Goal: Task Accomplishment & Management: Manage account settings

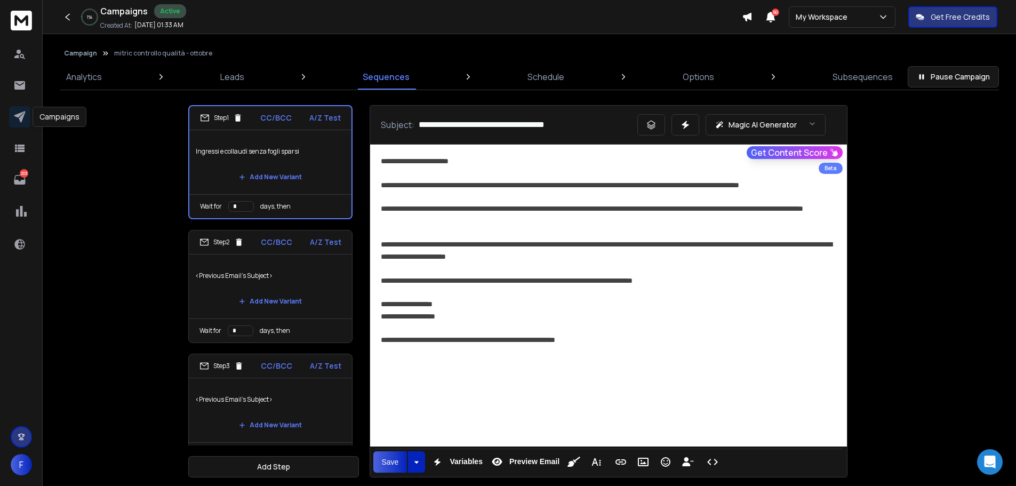
click at [18, 123] on icon at bounding box center [19, 116] width 13 height 13
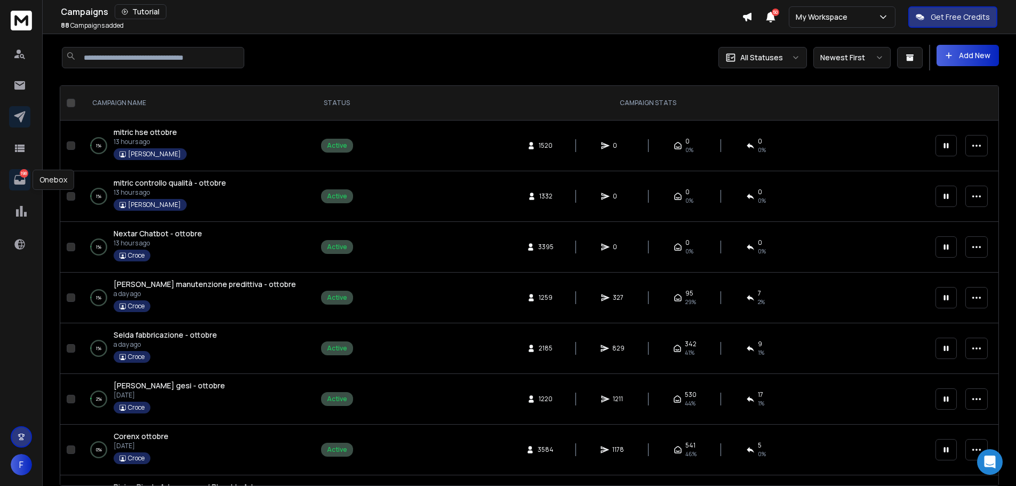
click at [26, 181] on icon at bounding box center [19, 179] width 13 height 13
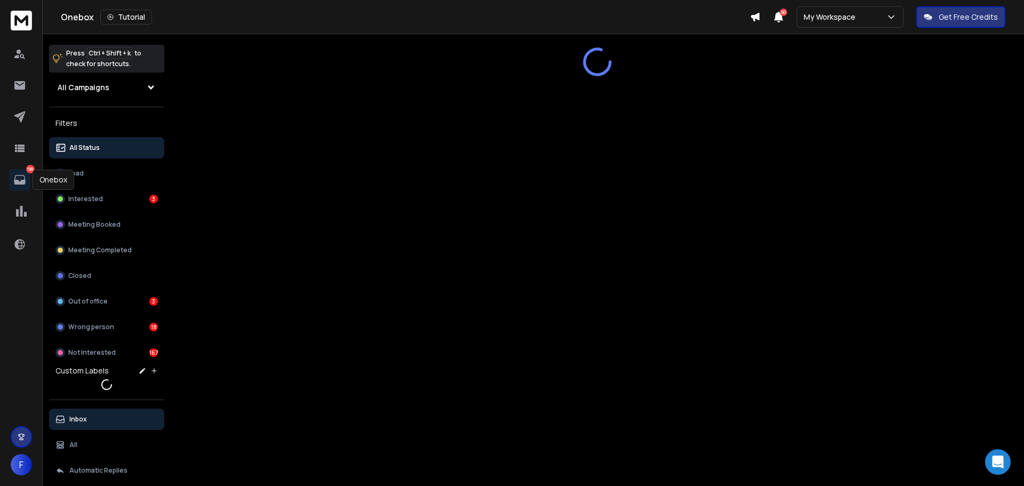
click at [26, 181] on icon at bounding box center [19, 179] width 13 height 13
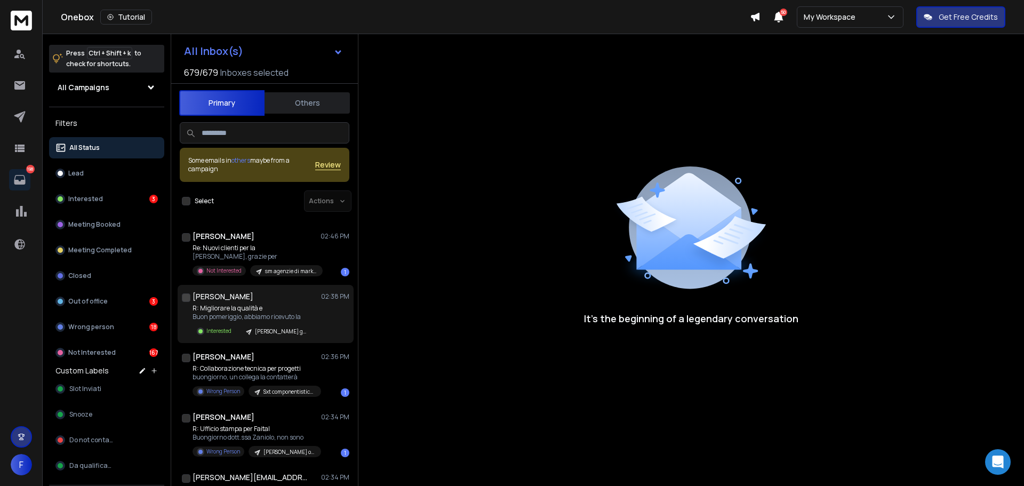
click at [257, 313] on p "Buon pomeriggio, abbiamo ricevuto la" at bounding box center [253, 317] width 120 height 9
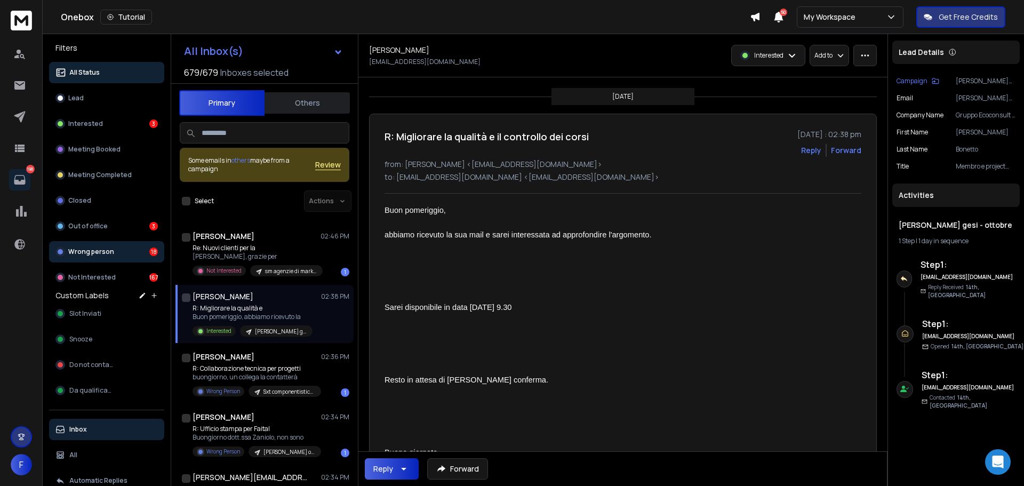
scroll to position [107, 0]
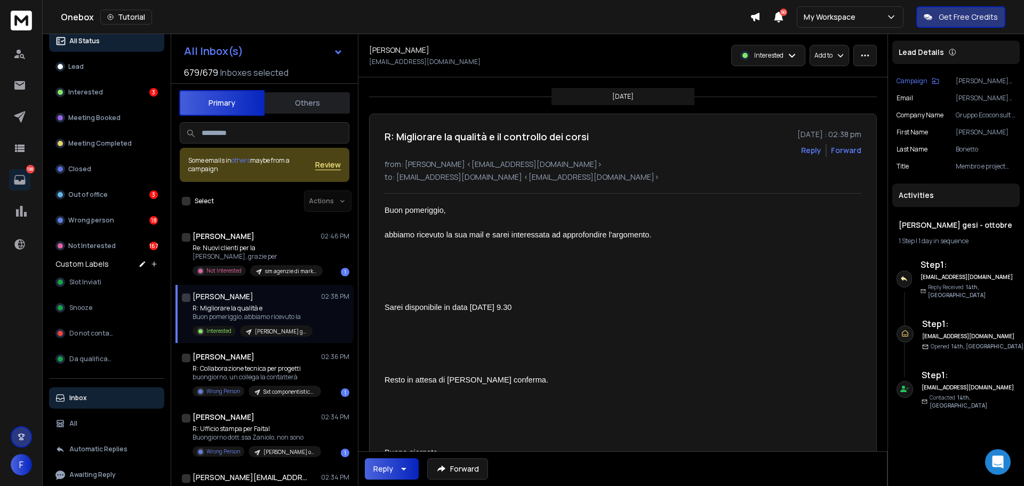
click at [90, 275] on button "Slot Inviati" at bounding box center [106, 281] width 115 height 21
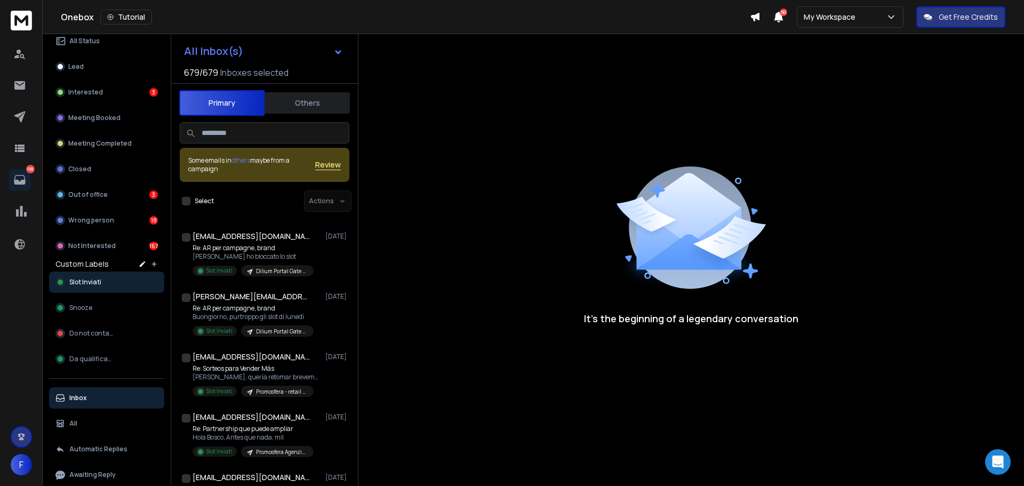
click at [138, 351] on button "Da qualificare" at bounding box center [106, 358] width 115 height 21
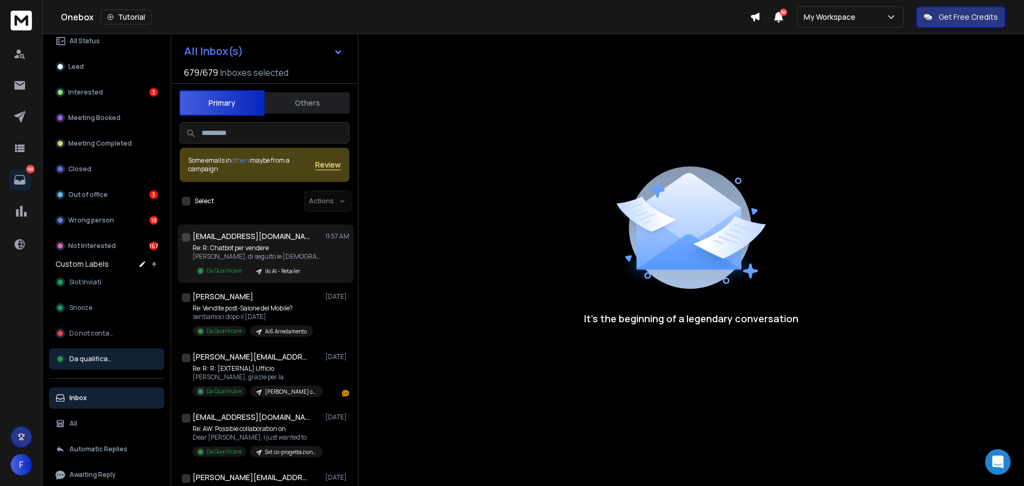
click at [281, 238] on h1 "e.dauria@emarinella.com" at bounding box center [251, 236] width 117 height 11
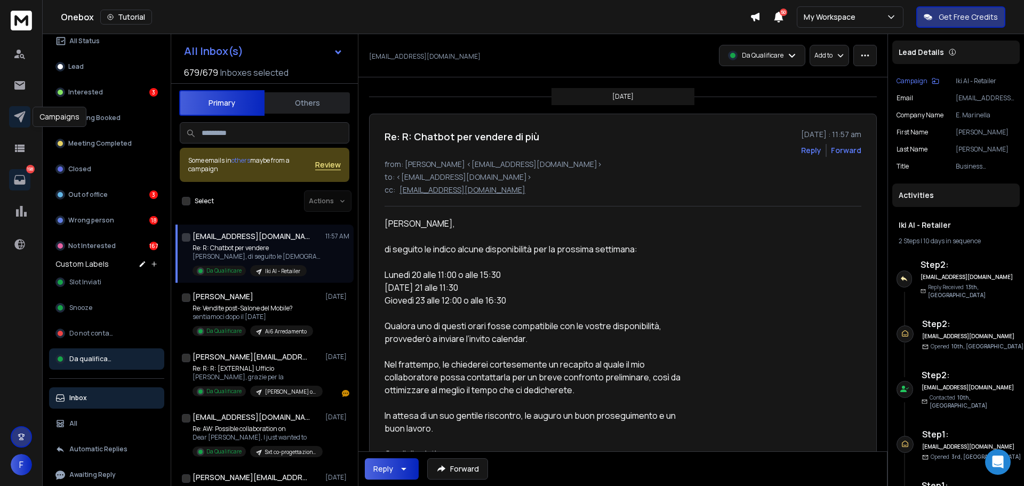
click at [27, 118] on link at bounding box center [19, 116] width 21 height 21
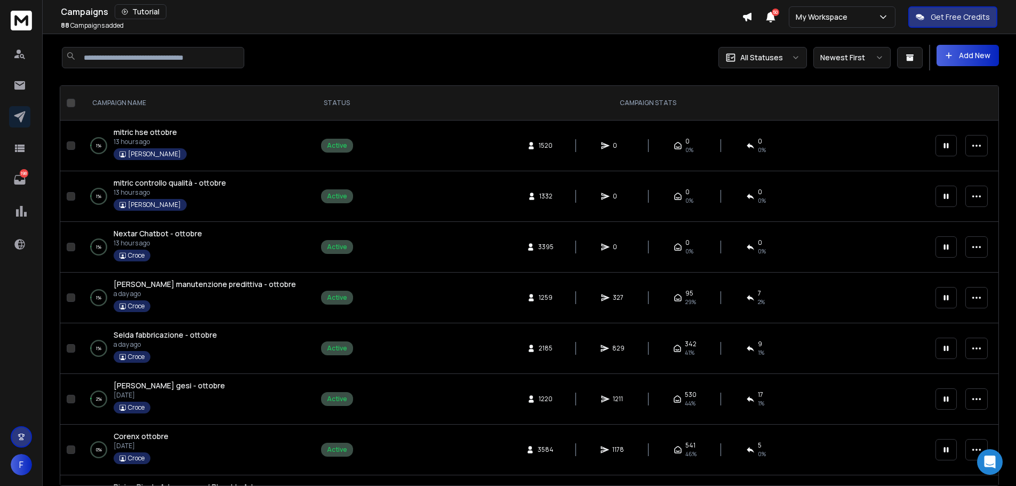
click at [112, 58] on input at bounding box center [153, 57] width 182 height 21
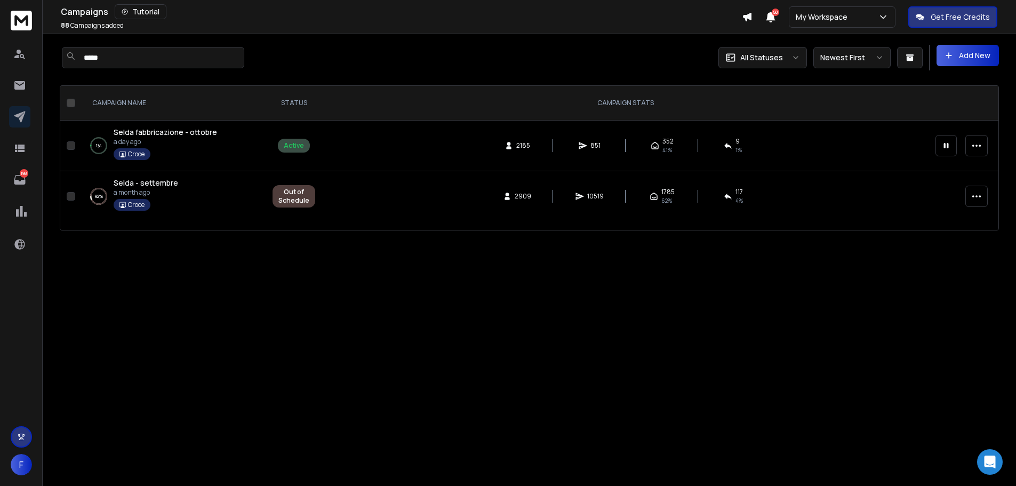
type input "*****"
click at [173, 129] on span "Selda fabbricazione - ottobre" at bounding box center [165, 132] width 103 height 10
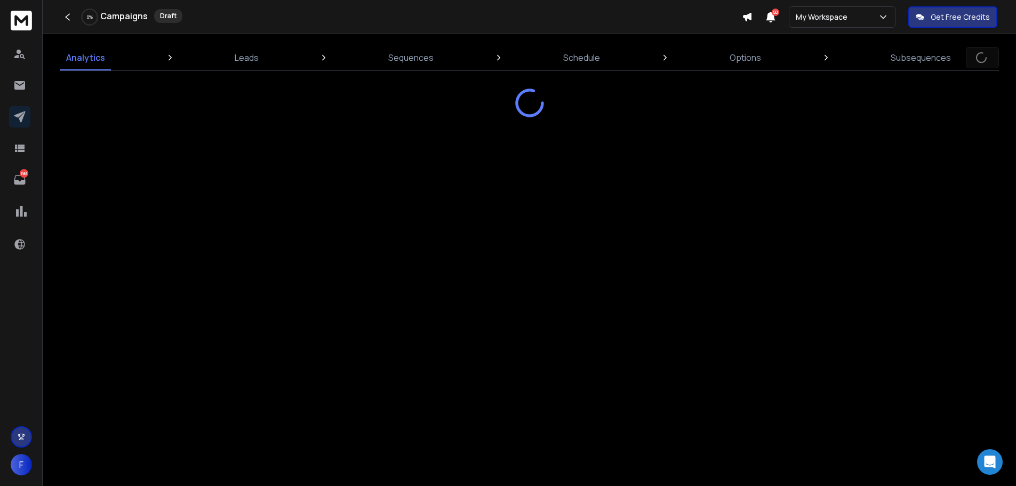
click at [458, 63] on div "Analytics Leads Sequences Schedule Options Subsequences" at bounding box center [509, 58] width 898 height 26
click at [430, 64] on link "Sequences" at bounding box center [411, 58] width 58 height 26
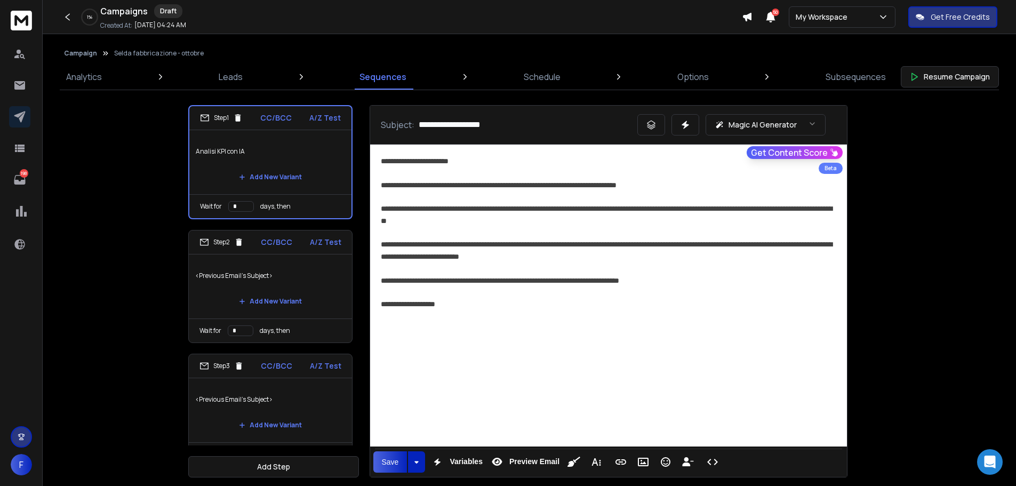
click at [523, 226] on div "**********" at bounding box center [609, 215] width 456 height 24
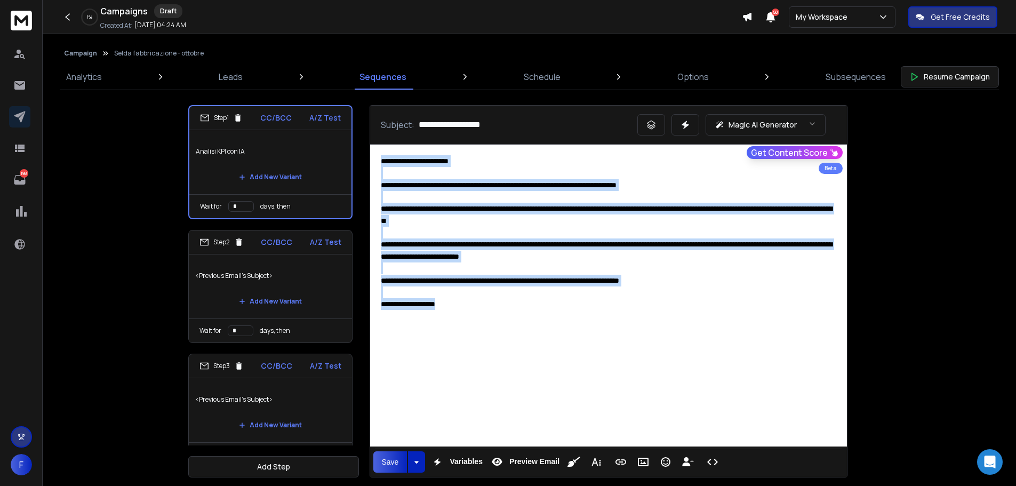
copy div "**********"
click at [23, 92] on link at bounding box center [19, 85] width 21 height 21
click at [17, 84] on icon at bounding box center [19, 85] width 13 height 13
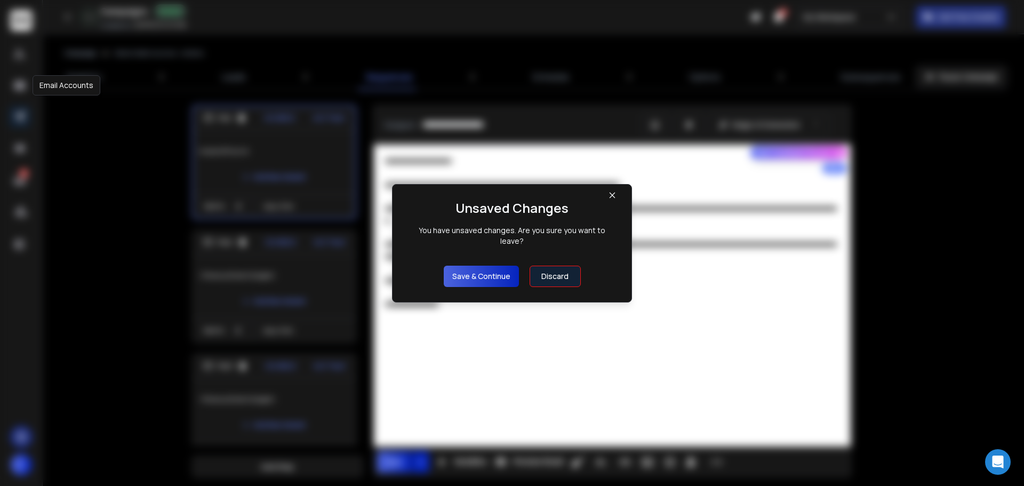
drag, startPoint x: 589, startPoint y: 278, endPoint x: 574, endPoint y: 271, distance: 16.5
click at [587, 278] on div "Unsaved Changes You have unsaved changes. Are you sure you want to leave? Save …" at bounding box center [512, 242] width 209 height 87
click at [574, 271] on button "Discard" at bounding box center [555, 276] width 51 height 21
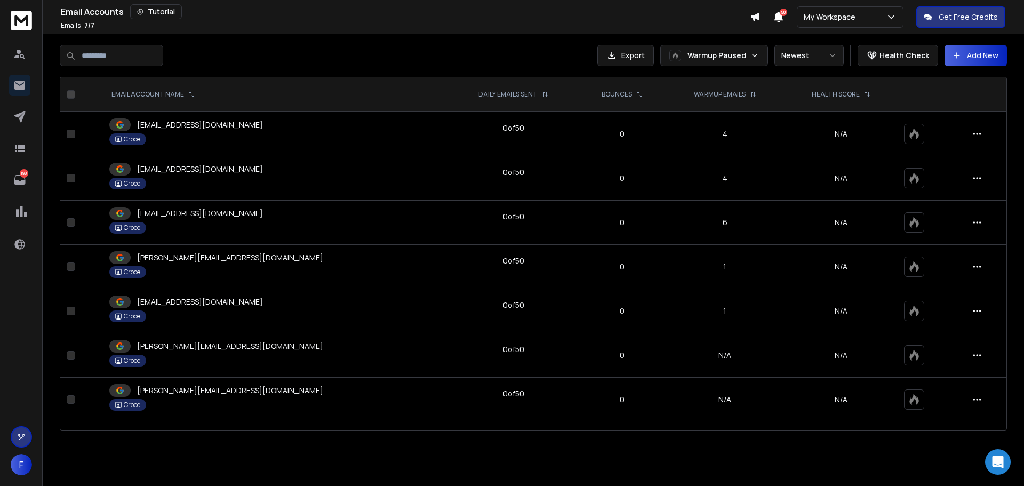
drag, startPoint x: 122, startPoint y: 47, endPoint x: 122, endPoint y: 57, distance: 9.6
click at [122, 51] on input at bounding box center [111, 55] width 103 height 21
type input "*****"
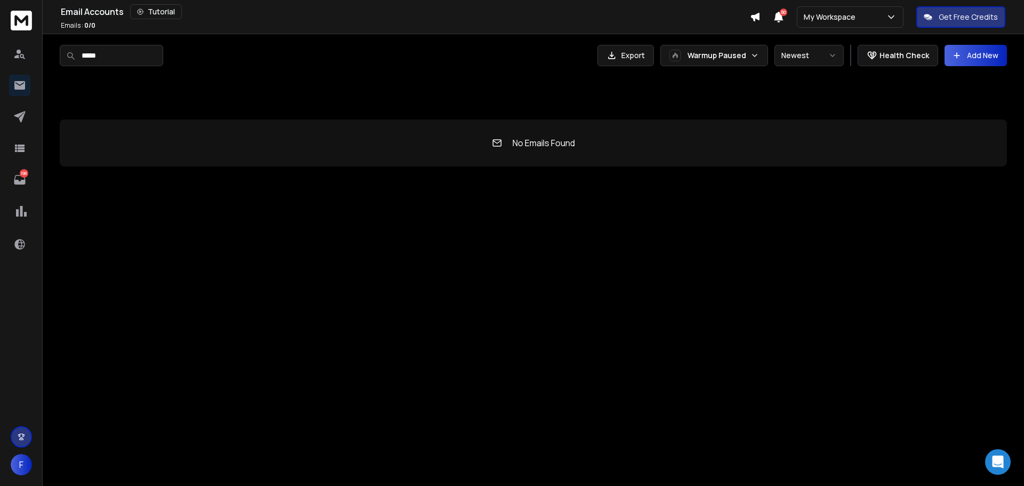
drag, startPoint x: 737, startPoint y: 56, endPoint x: 730, endPoint y: 66, distance: 12.3
click at [737, 57] on p "Warmup Paused" at bounding box center [717, 55] width 59 height 11
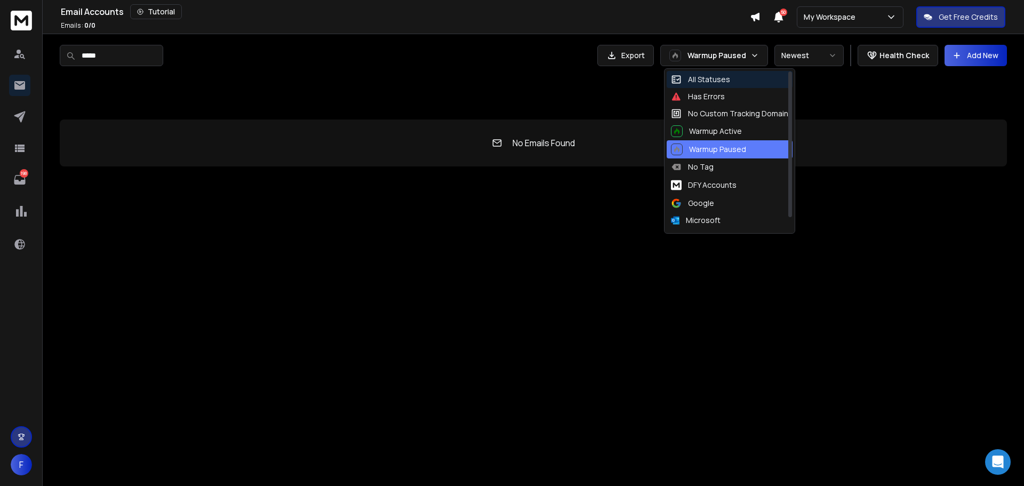
click at [710, 79] on div "All Statuses" at bounding box center [700, 79] width 59 height 11
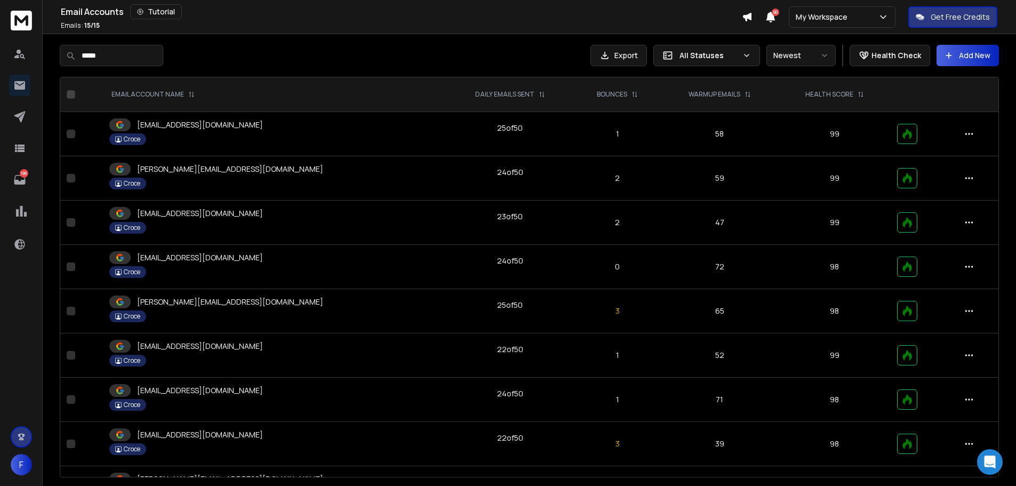
click at [185, 129] on p "l.nobili@selda.biz" at bounding box center [200, 124] width 126 height 11
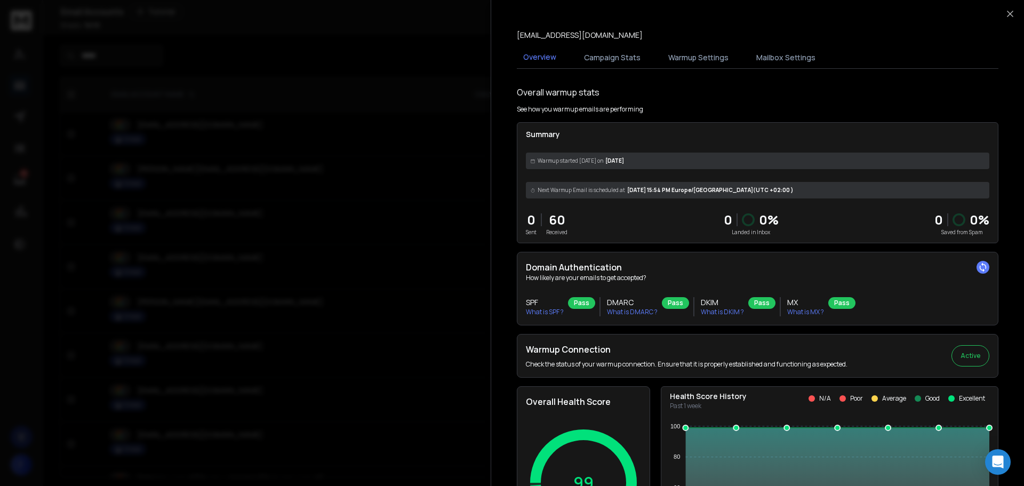
click at [795, 45] on div "l.nobili@selda.biz Overview Campaign Stats Warmup Settings Mailbox Settings Ove…" at bounding box center [757, 415] width 507 height 805
drag, startPoint x: 791, startPoint y: 54, endPoint x: 749, endPoint y: 70, distance: 44.6
click at [790, 54] on button "Mailbox Settings" at bounding box center [786, 57] width 72 height 23
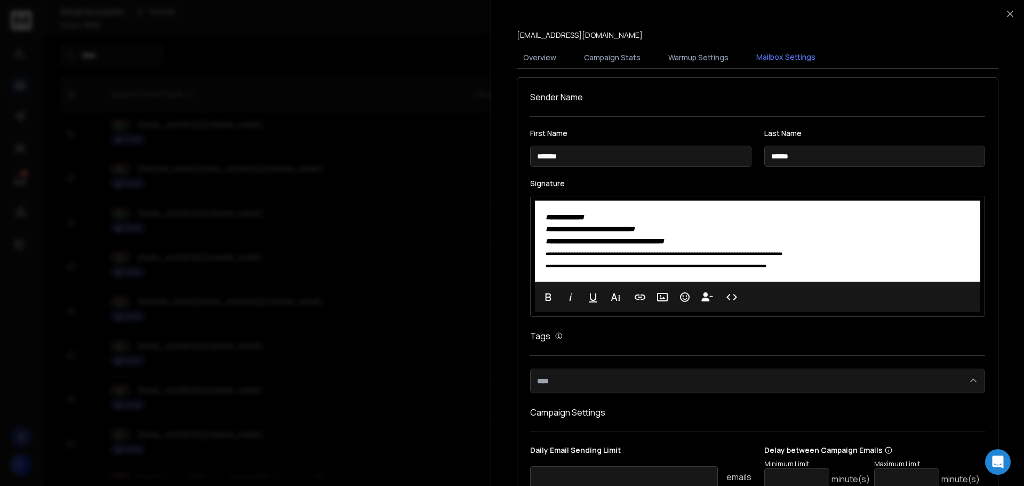
click at [545, 152] on input "*******" at bounding box center [640, 156] width 221 height 21
click at [426, 101] on div at bounding box center [512, 243] width 1024 height 486
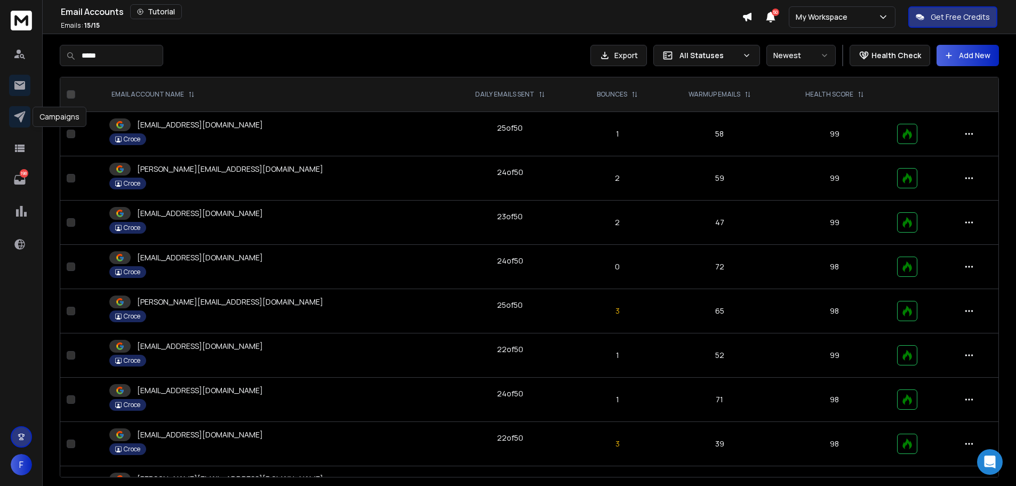
click at [22, 116] on icon at bounding box center [19, 116] width 11 height 11
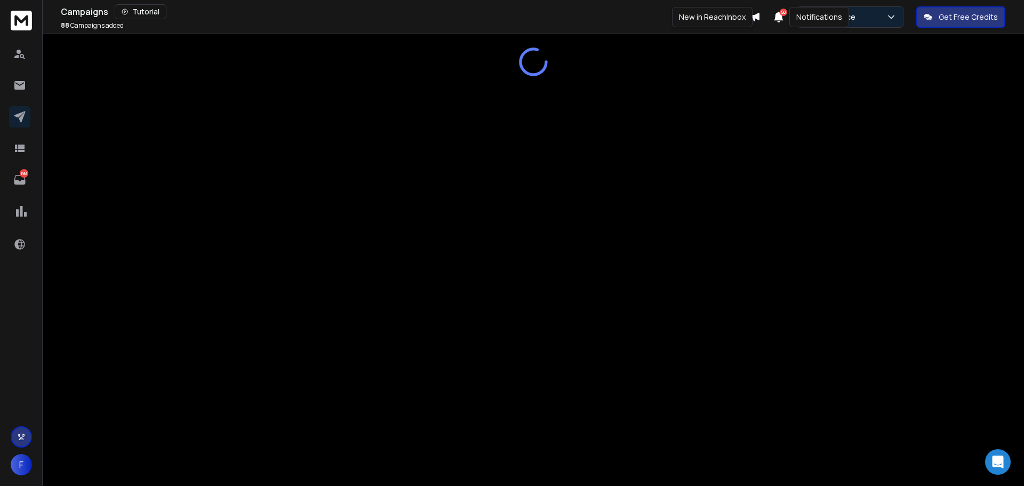
click at [850, 16] on p "My Workspace" at bounding box center [832, 17] width 56 height 11
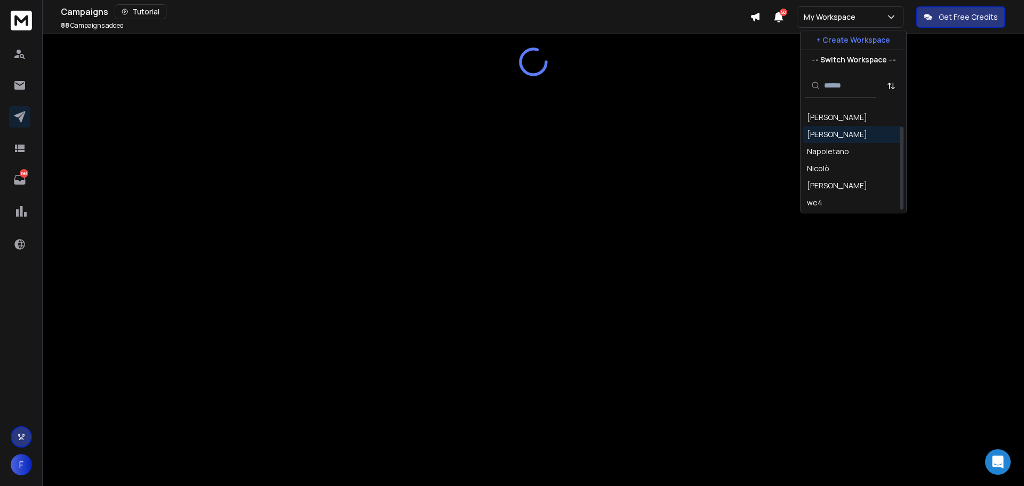
scroll to position [30, 0]
click at [834, 191] on div "Samuele Buzzi" at bounding box center [853, 185] width 101 height 17
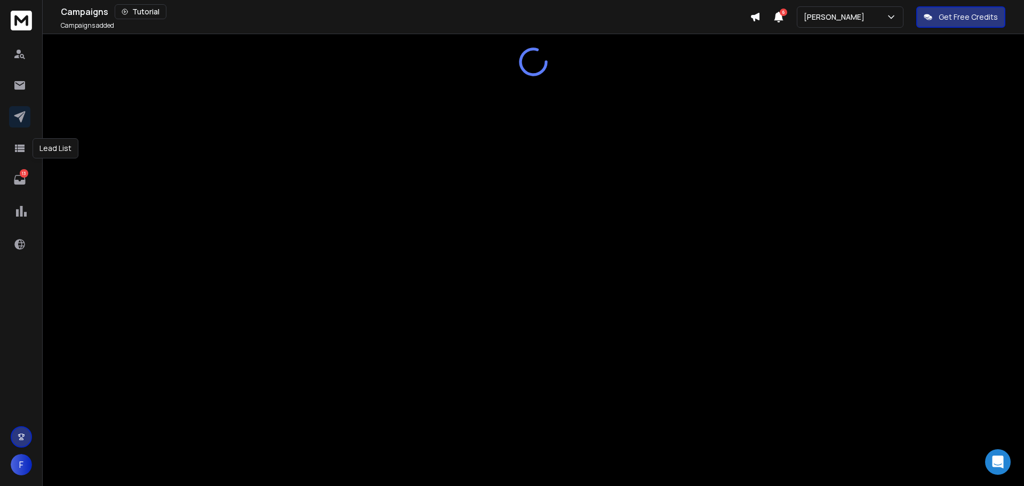
drag, startPoint x: 13, startPoint y: 165, endPoint x: 16, endPoint y: 171, distance: 6.9
click at [13, 165] on div "13" at bounding box center [21, 150] width 25 height 215
click at [16, 172] on link "13" at bounding box center [19, 179] width 21 height 21
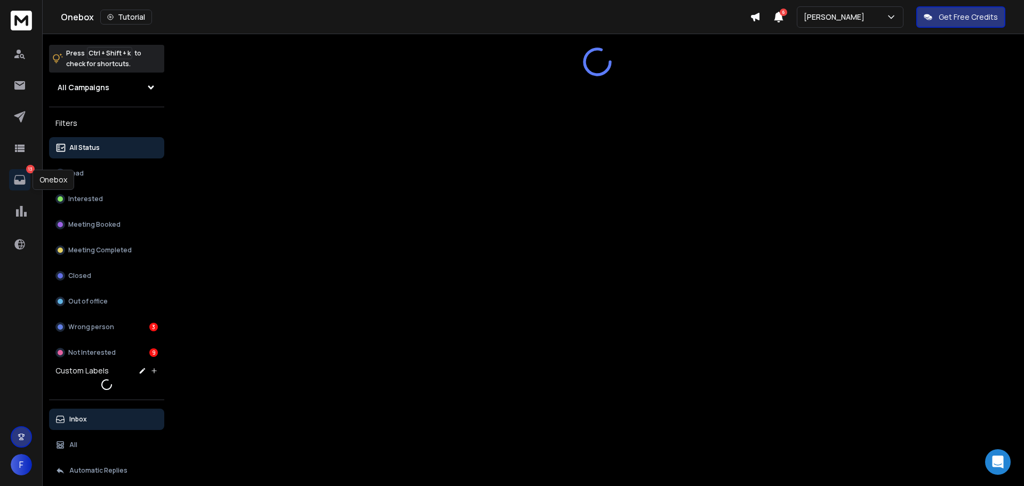
click at [17, 172] on link "13" at bounding box center [19, 179] width 21 height 21
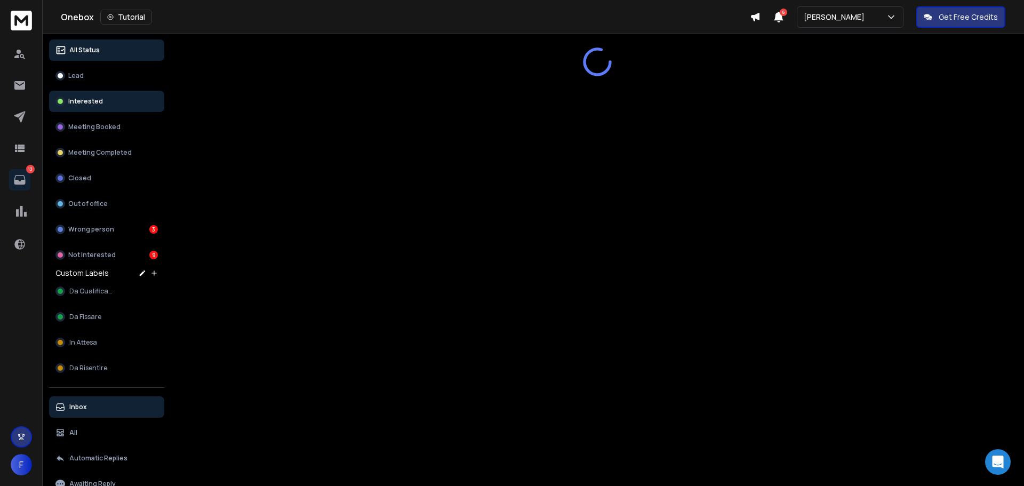
scroll to position [12, 0]
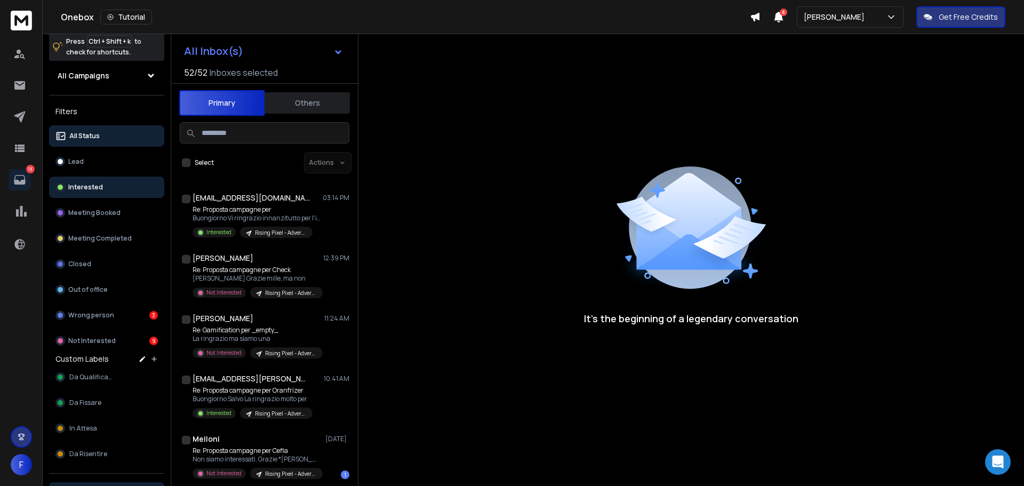
click at [113, 187] on button "Interested" at bounding box center [106, 187] width 115 height 21
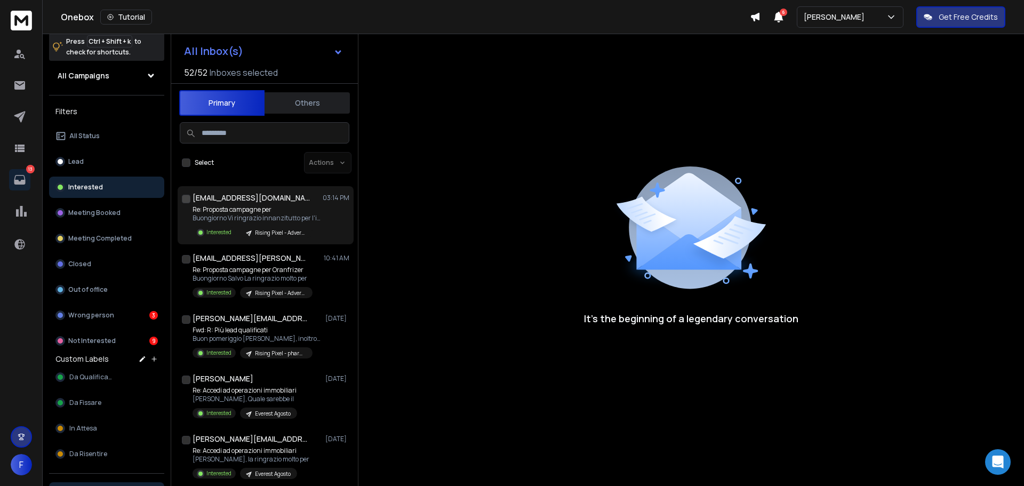
click at [277, 199] on div "press@avarofiglio.com 03:14 PM" at bounding box center [271, 198] width 157 height 11
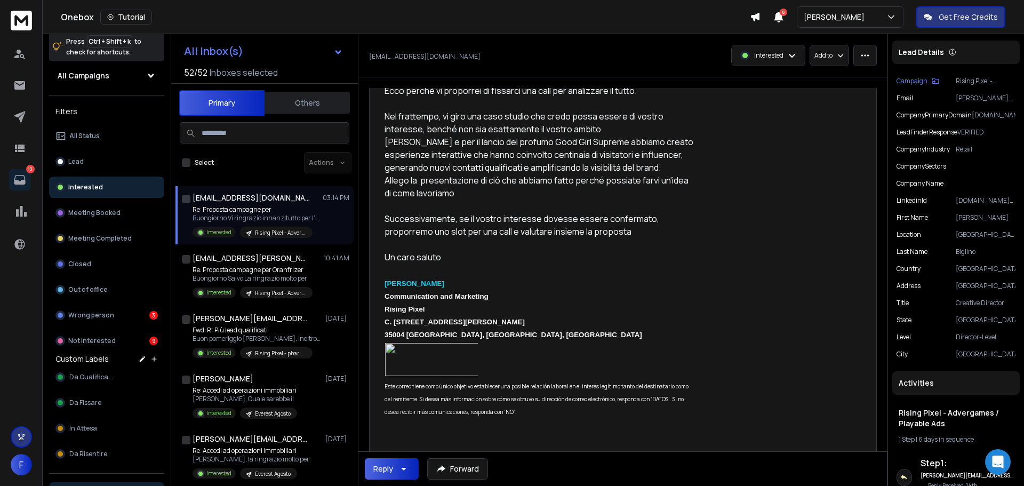
scroll to position [213, 0]
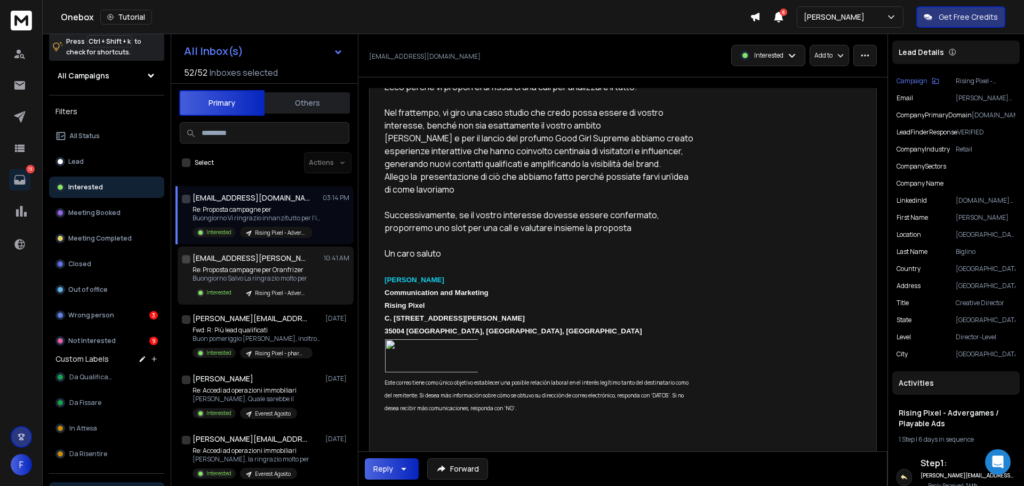
click at [213, 274] on p "Re: Proposta campagne per Oranfrizer" at bounding box center [253, 270] width 120 height 9
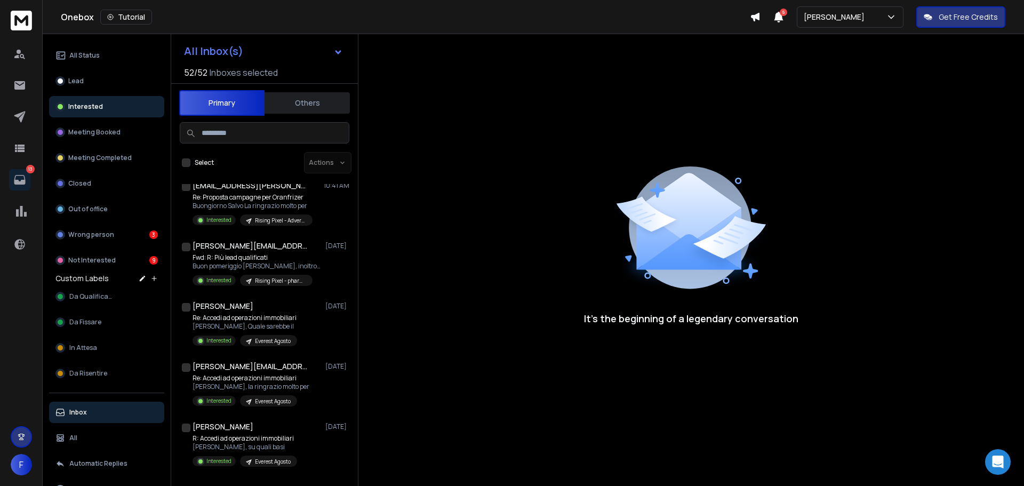
scroll to position [225, 0]
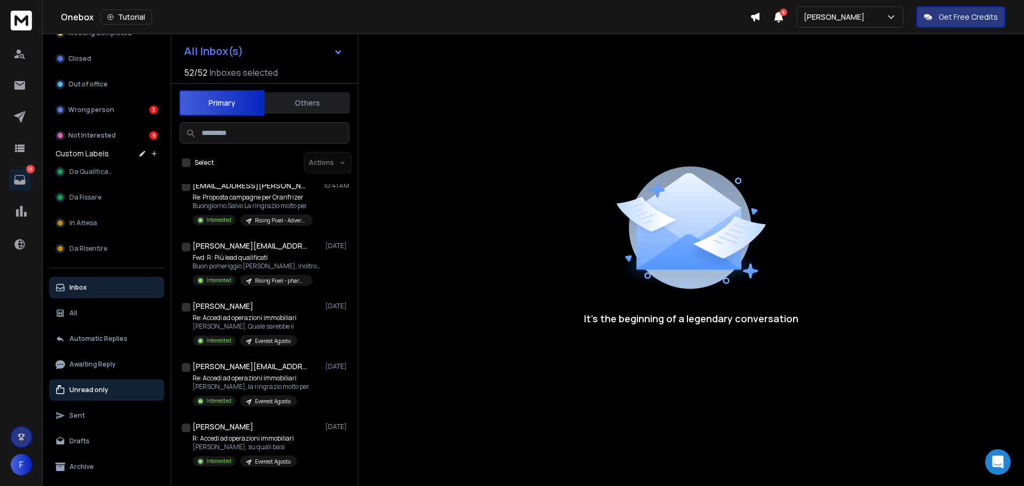
click at [104, 386] on p "Unread only" at bounding box center [88, 390] width 39 height 9
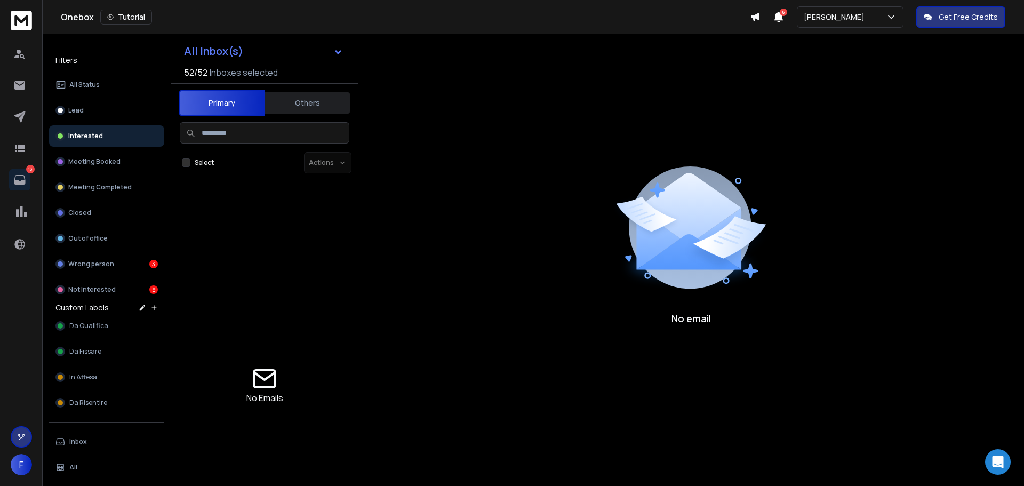
scroll to position [12, 0]
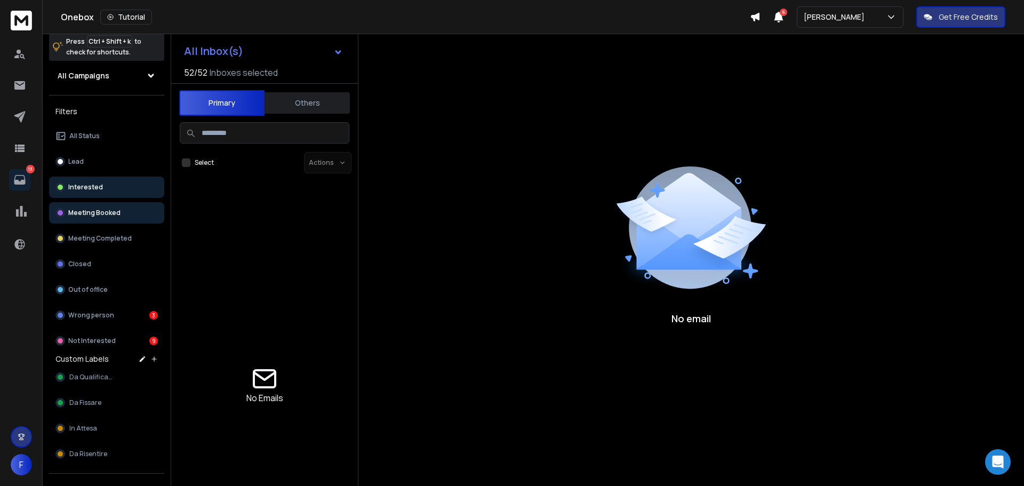
click at [105, 204] on button "Meeting Booked" at bounding box center [106, 212] width 115 height 21
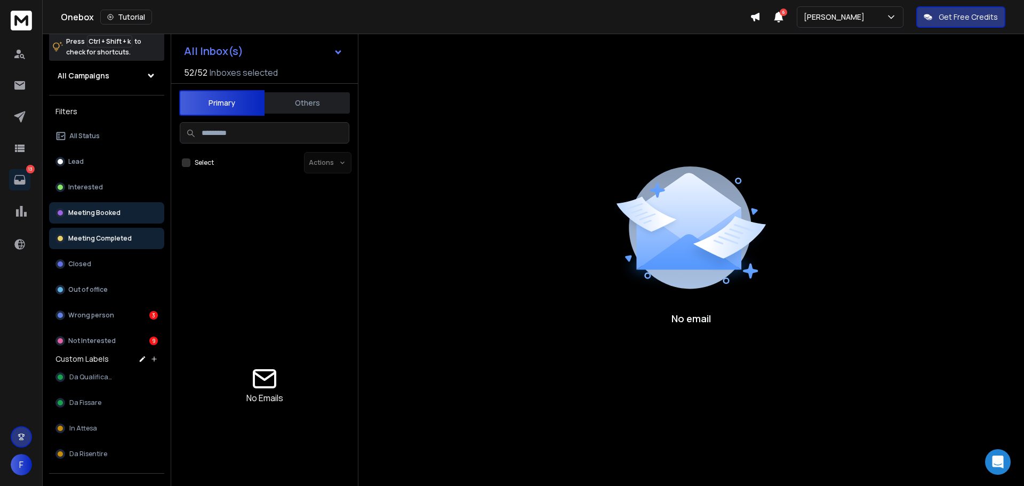
click at [110, 239] on p "Meeting Completed" at bounding box center [99, 238] width 63 height 9
click at [106, 379] on span "Da Qualificare" at bounding box center [91, 377] width 45 height 9
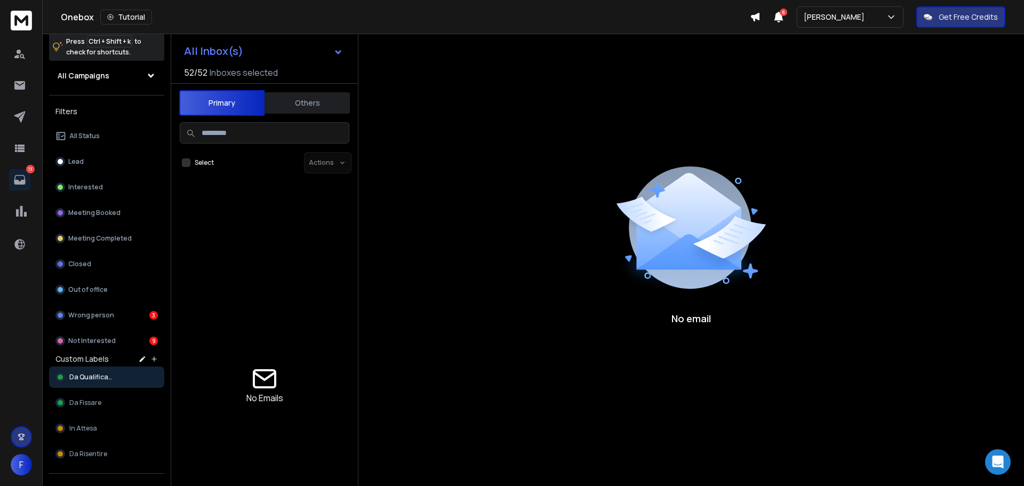
click at [101, 405] on p "Da Fissare" at bounding box center [86, 402] width 34 height 9
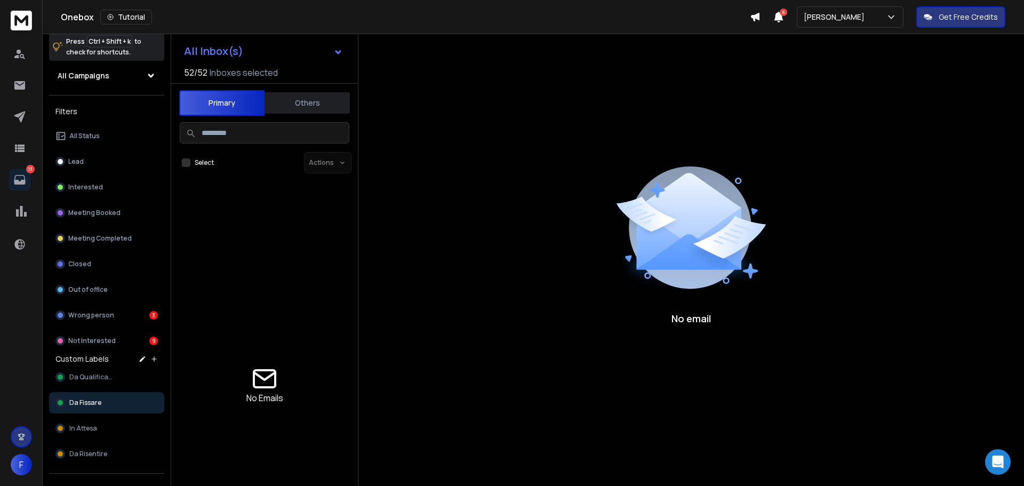
click at [104, 424] on button "In Attesa" at bounding box center [106, 428] width 115 height 21
click at [104, 451] on span "Da Risentire" at bounding box center [88, 454] width 38 height 9
drag, startPoint x: 82, startPoint y: 117, endPoint x: 83, endPoint y: 123, distance: 5.4
click at [82, 118] on h3 "Filters" at bounding box center [106, 111] width 115 height 15
click at [83, 123] on div "Press Ctrl + Shift + k to check for shortcuts. All Campaigns All Campaigns Filt…" at bounding box center [107, 277] width 128 height 486
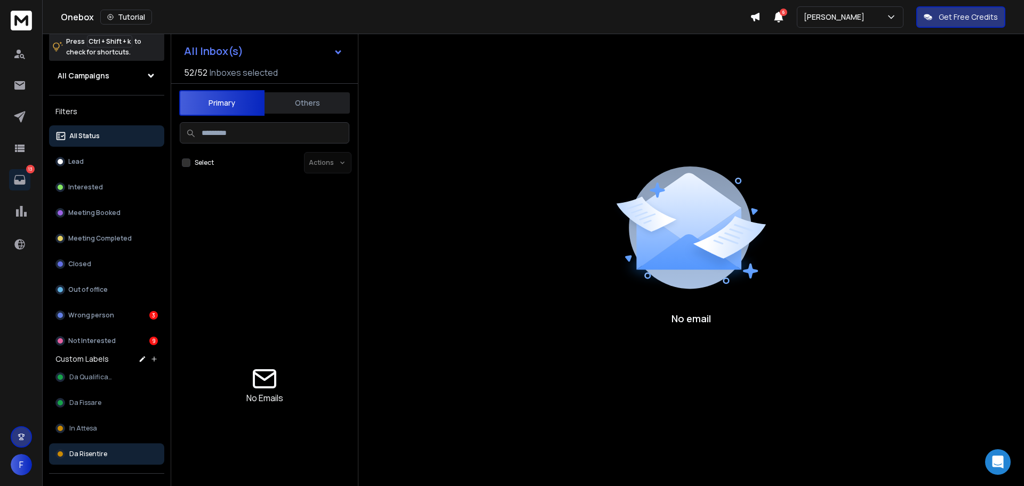
click at [87, 131] on div "All Status" at bounding box center [77, 136] width 44 height 11
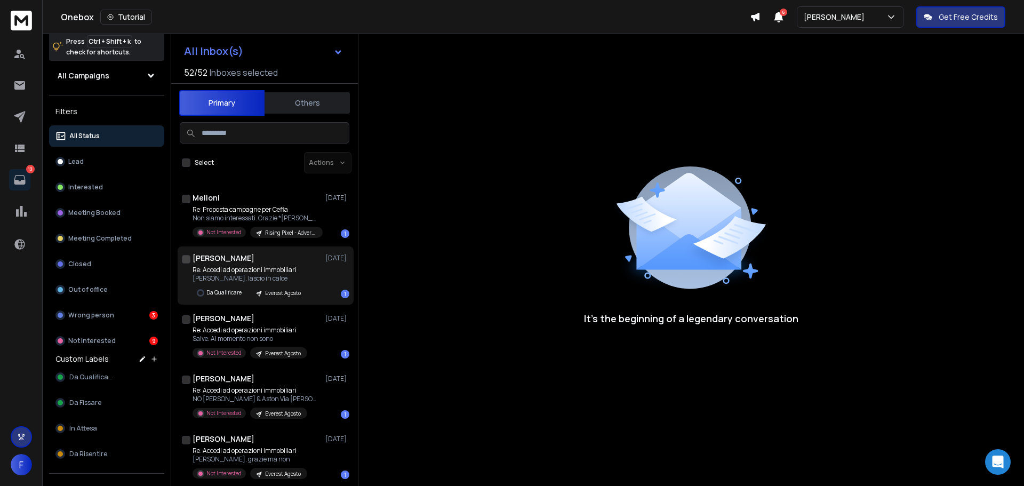
click at [325, 277] on div "Re: Accedi ad operazioni immobiliari Gentile Walter, lascio in calce Da Qualifi…" at bounding box center [271, 282] width 157 height 33
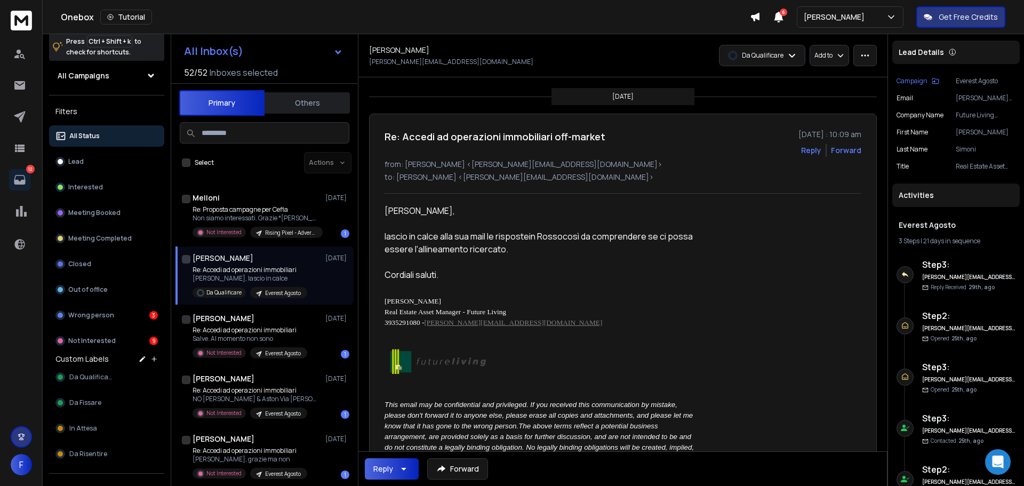
click at [110, 43] on span "Ctrl + Shift + k" at bounding box center [109, 41] width 45 height 12
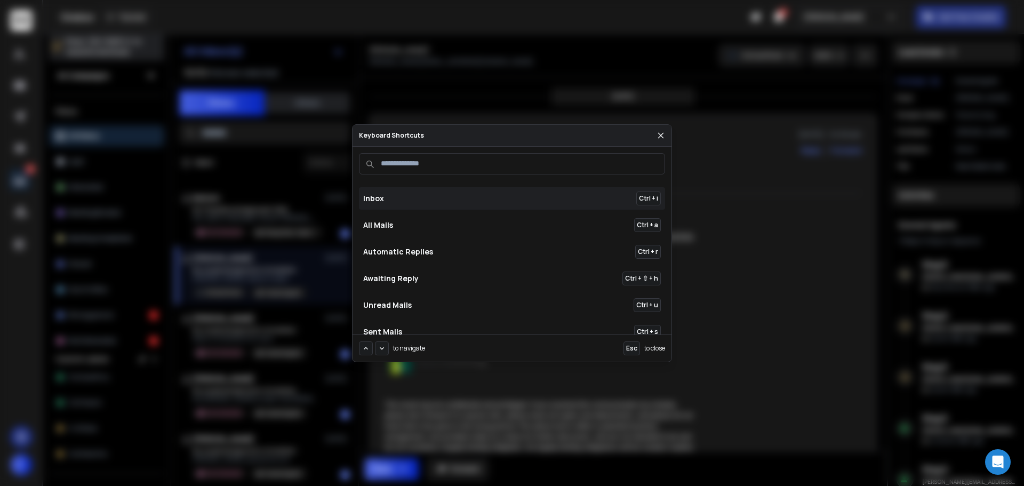
click at [661, 138] on icon at bounding box center [661, 135] width 9 height 9
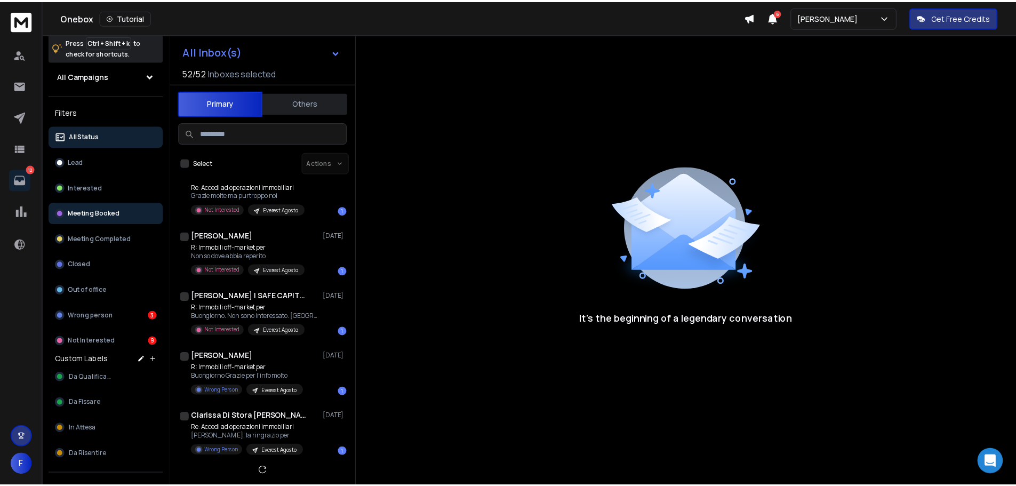
scroll to position [494, 0]
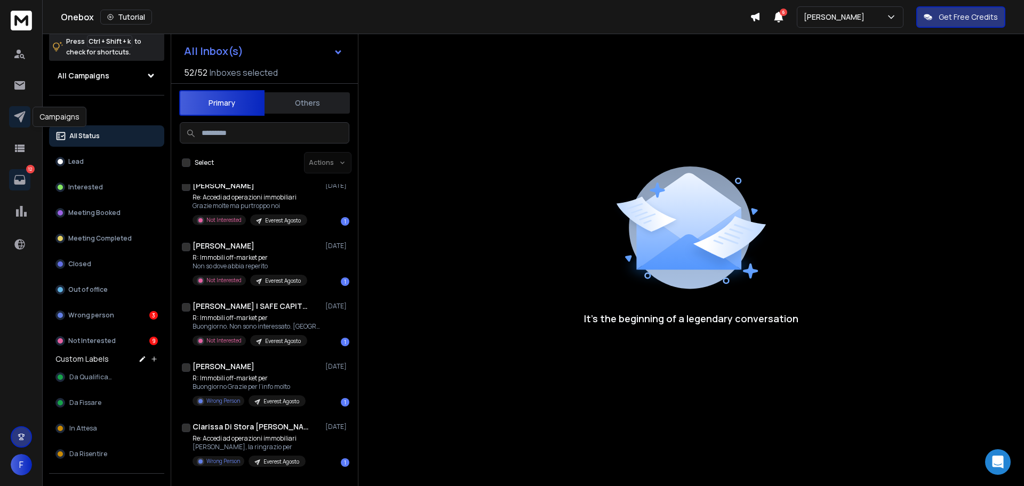
click at [15, 118] on icon at bounding box center [19, 116] width 13 height 13
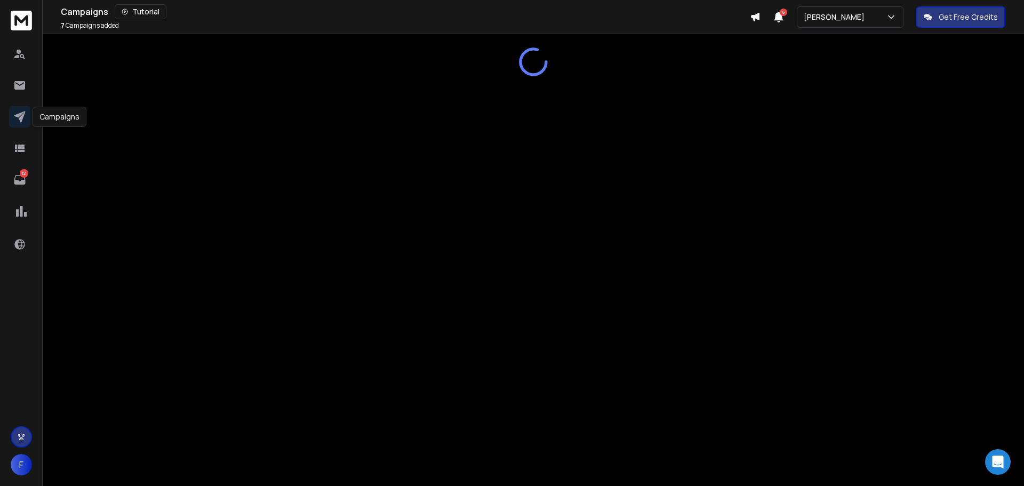
click at [15, 118] on icon at bounding box center [19, 116] width 13 height 13
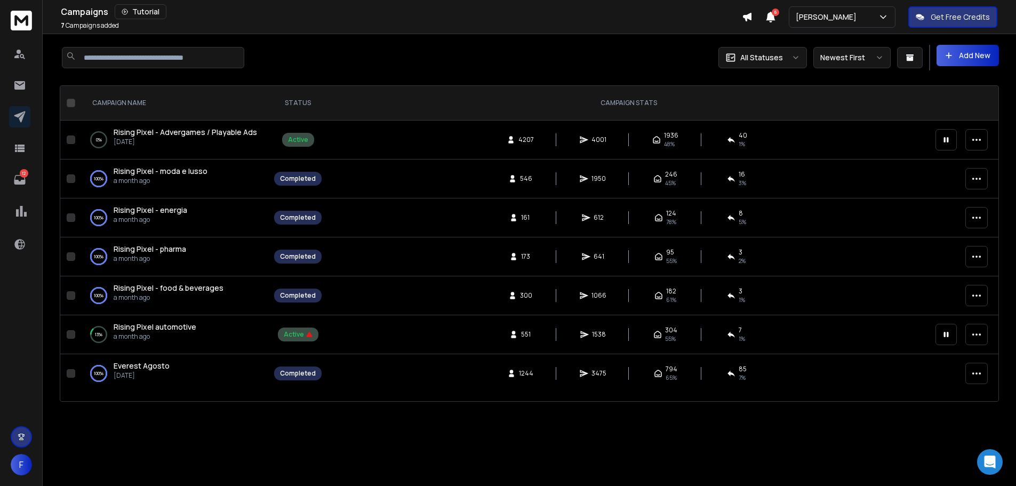
click at [137, 47] on input at bounding box center [153, 57] width 182 height 21
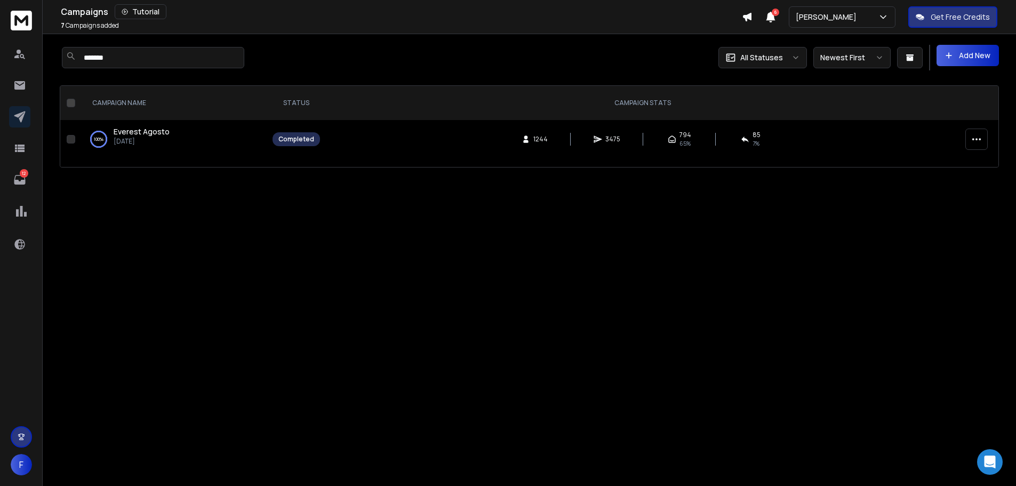
type input "*******"
click at [71, 139] on button "button" at bounding box center [71, 139] width 9 height 9
click at [974, 139] on icon "button" at bounding box center [976, 139] width 9 height 2
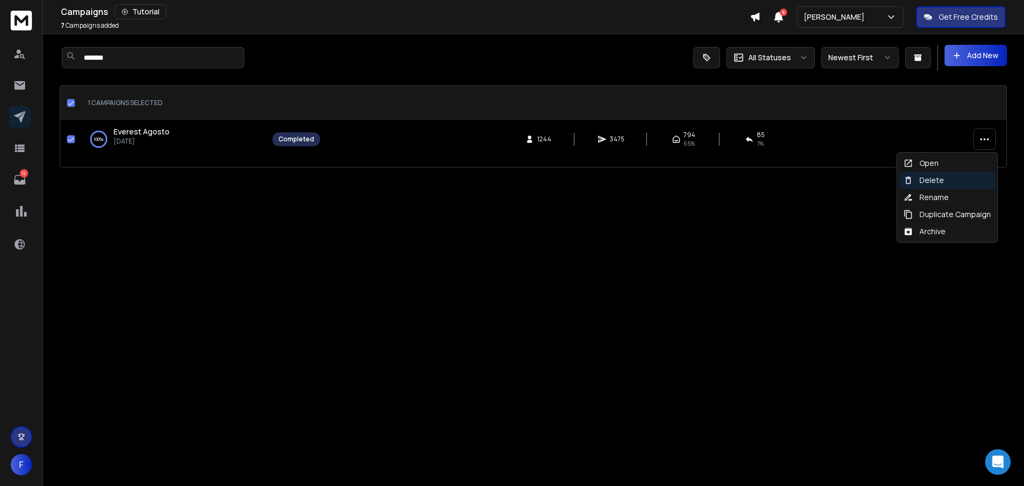
click at [931, 182] on div "Delete" at bounding box center [924, 180] width 41 height 11
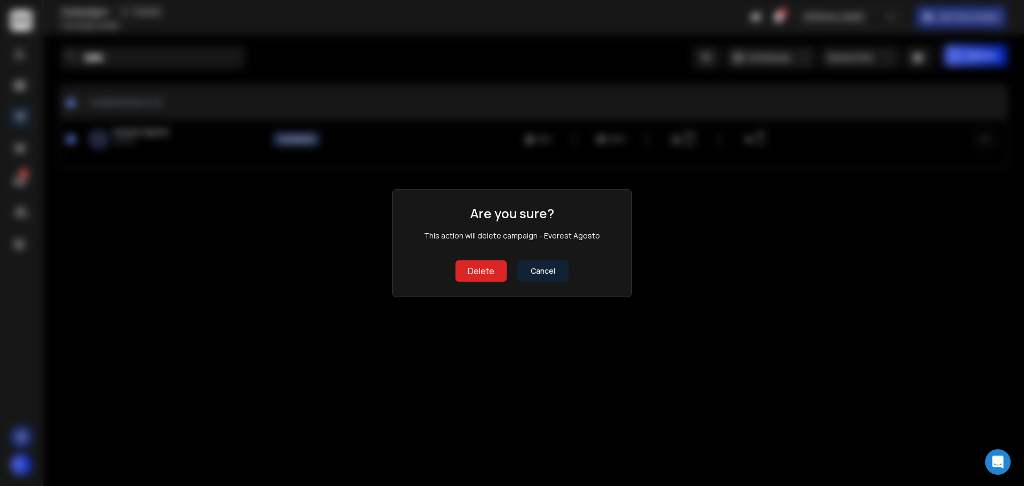
click at [553, 269] on button "Cancel" at bounding box center [542, 270] width 51 height 21
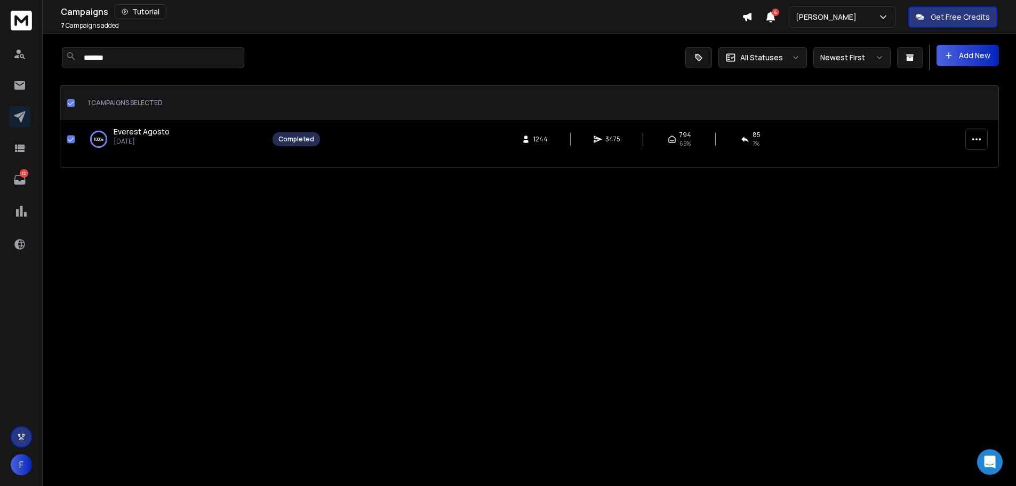
click at [120, 51] on input "*******" at bounding box center [153, 57] width 182 height 21
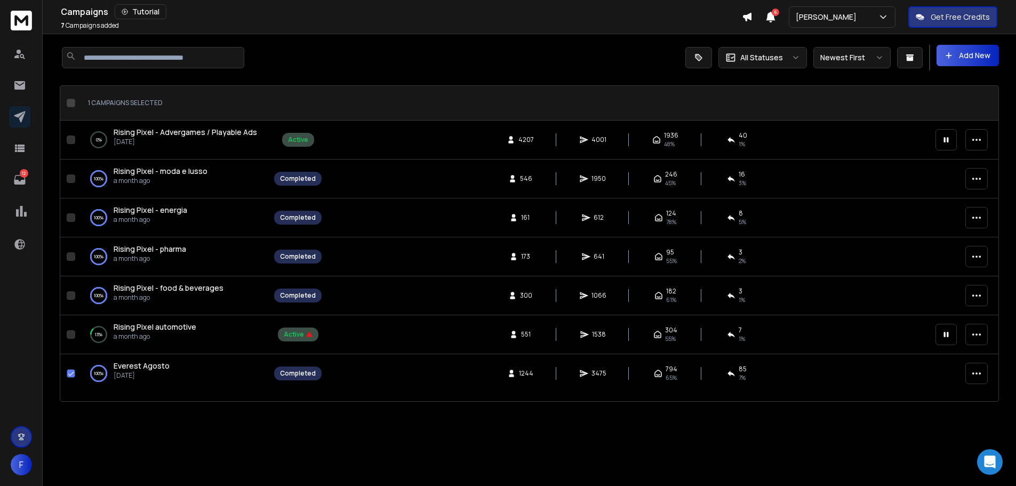
click at [206, 130] on span "Rising Pixel - Advergames / Playable Ads" at bounding box center [185, 132] width 143 height 10
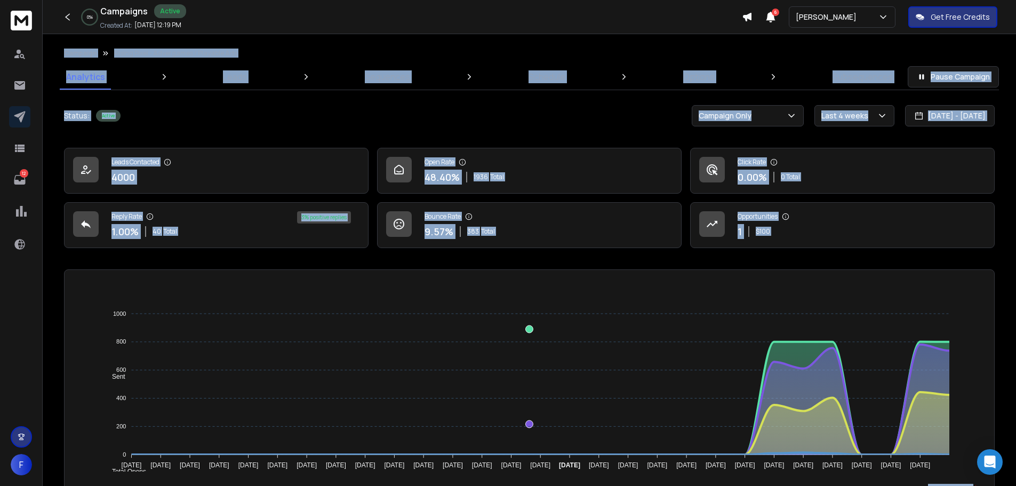
click at [540, 131] on div "Status: Active Pause Campaign Campaign Only Last 4 weeks 16 Sep 2025 - 14 Oct 2…" at bounding box center [529, 399] width 931 height 589
click at [332, 139] on div "Status: Active Pause Campaign Campaign Only Last 4 weeks 16 Sep 2025 - 14 Oct 2…" at bounding box center [529, 399] width 931 height 589
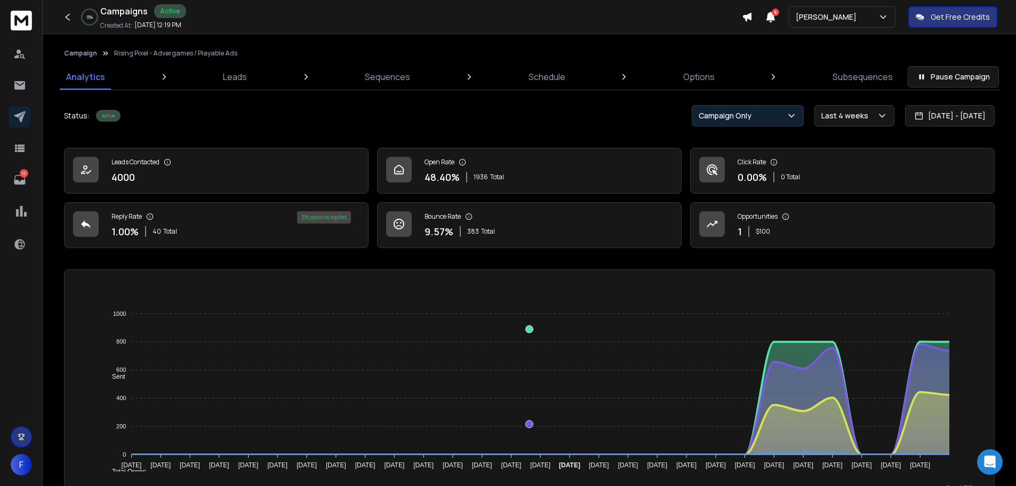
click at [742, 123] on button "Campaign Only" at bounding box center [748, 115] width 112 height 21
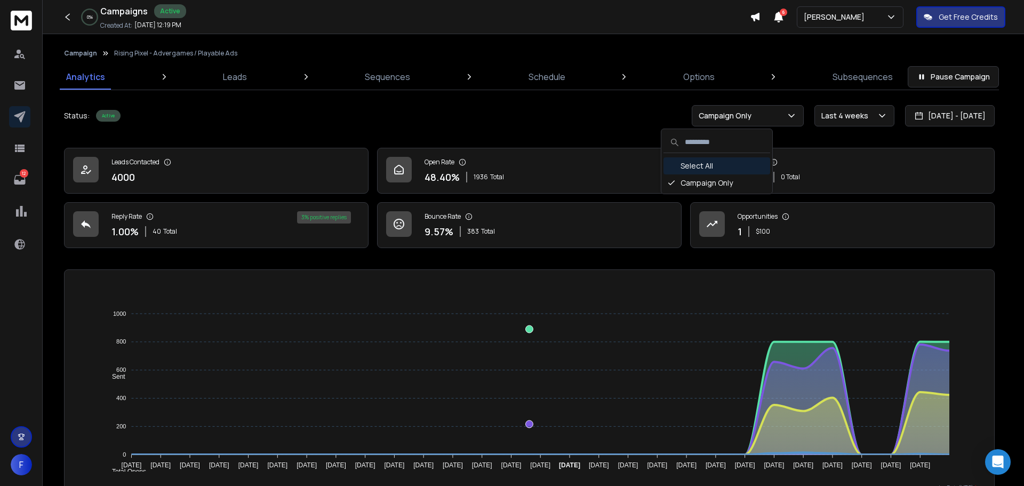
click at [704, 164] on div "Select All" at bounding box center [717, 165] width 107 height 17
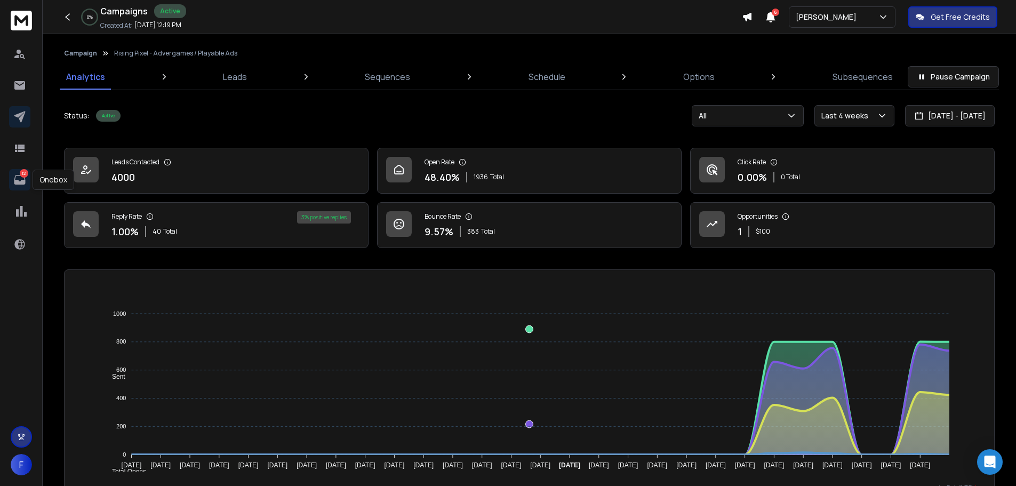
click at [27, 183] on link "12" at bounding box center [19, 179] width 21 height 21
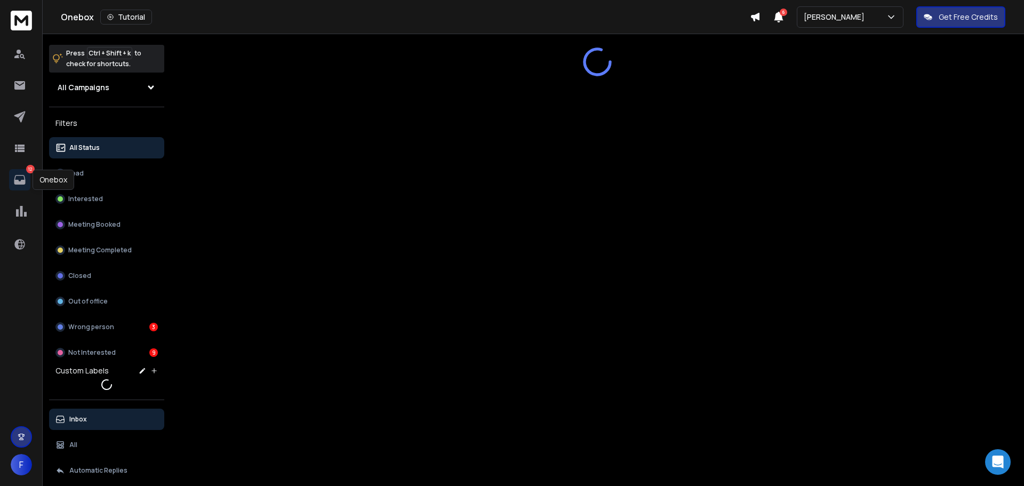
click at [27, 183] on link "12" at bounding box center [19, 179] width 21 height 21
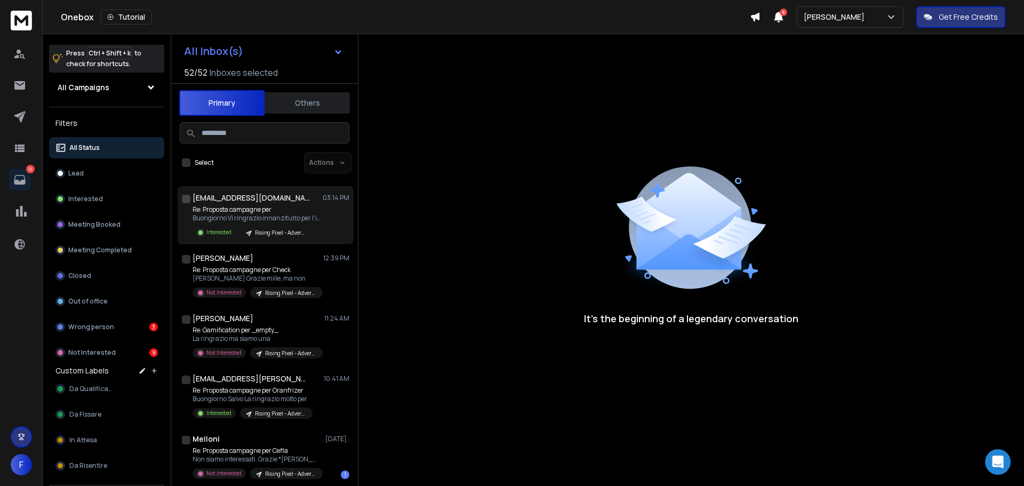
click at [254, 195] on h1 "press@avarofiglio.com" at bounding box center [251, 198] width 117 height 11
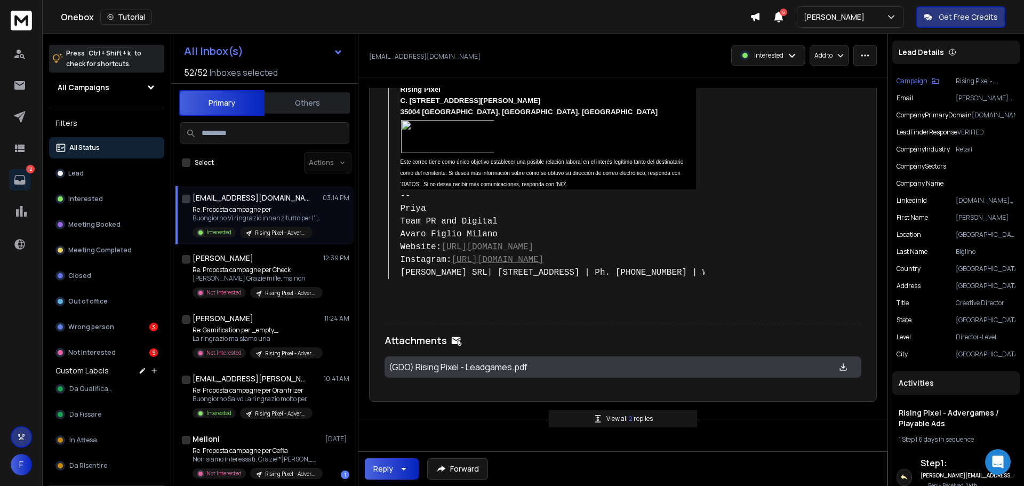
scroll to position [1094, 0]
click at [613, 423] on div "View all 2 replies" at bounding box center [623, 417] width 148 height 17
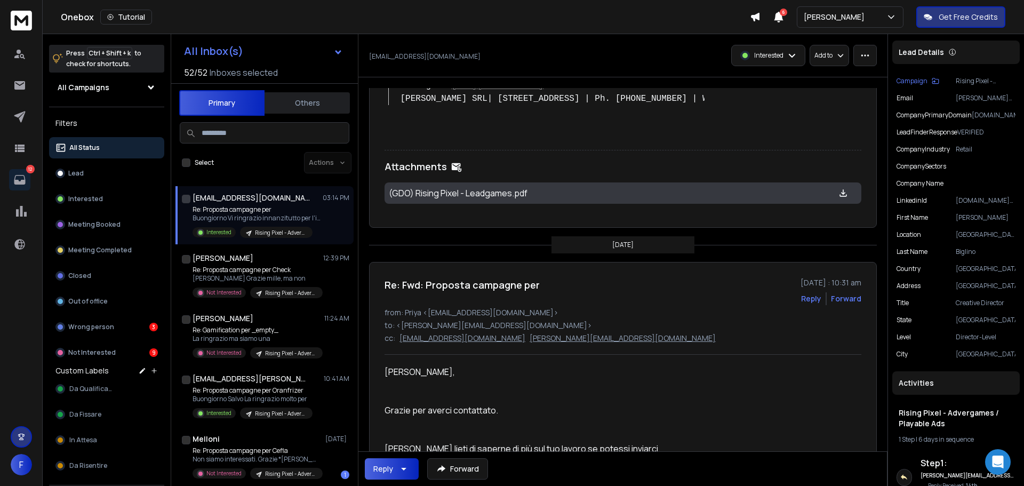
scroll to position [1041, 0]
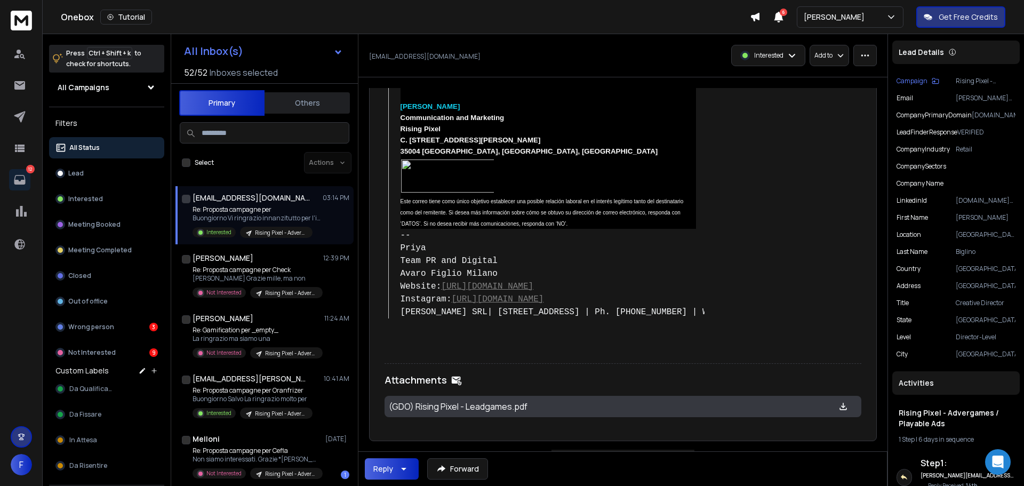
click at [442, 288] on pre "-- Priya Team PR and Digital Avaro Figlio Milano Website: https://www.avarofigl…" at bounding box center [549, 274] width 296 height 90
copy pre "Avaro Figlio Milano"
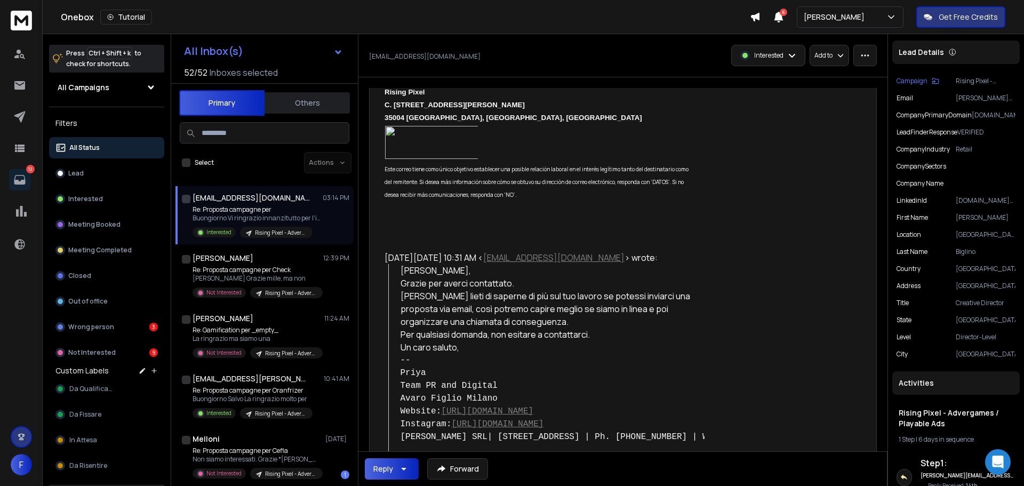
scroll to position [0, 0]
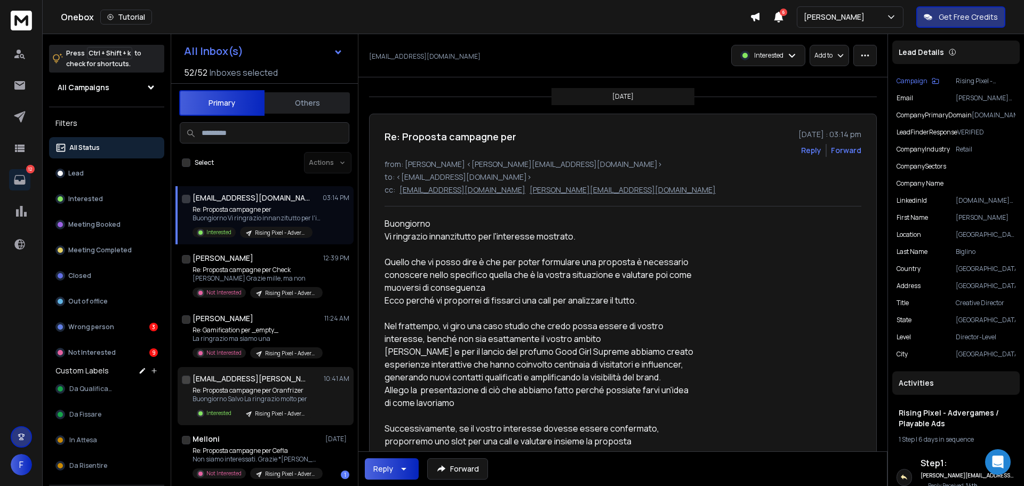
click at [263, 410] on p "Rising Pixel - Advergames / Playable Ads" at bounding box center [280, 414] width 51 height 8
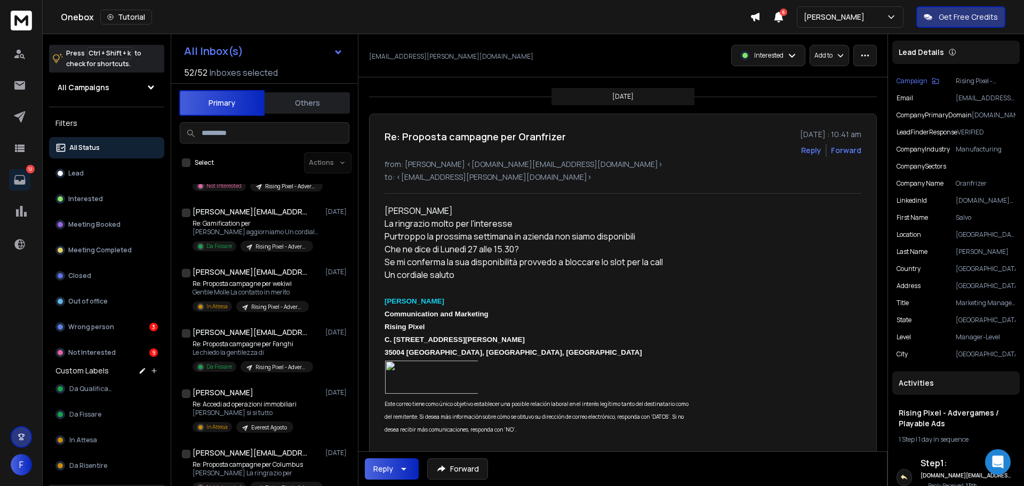
scroll to position [693, 0]
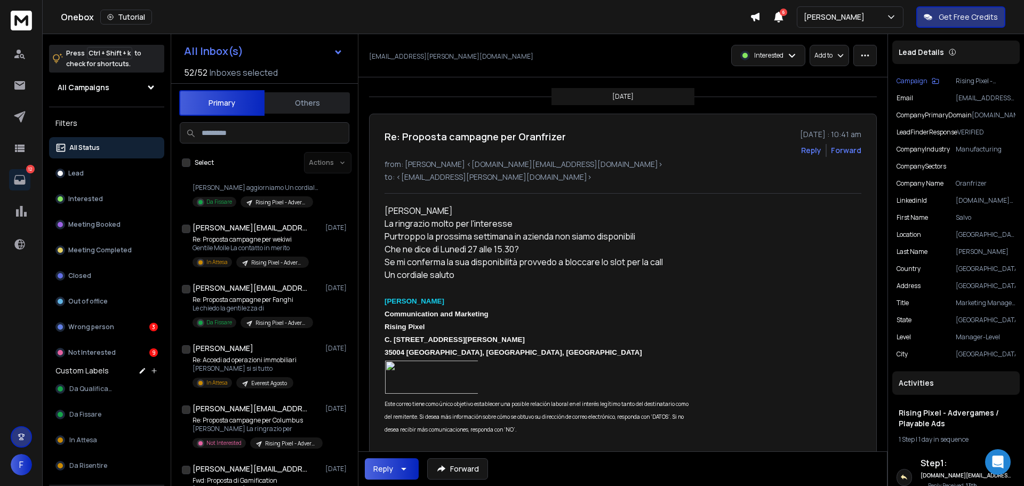
drag, startPoint x: 306, startPoint y: 163, endPoint x: 306, endPoint y: 175, distance: 11.7
click at [306, 164] on div "Actions" at bounding box center [327, 162] width 47 height 21
click at [306, 175] on div "Select Actions press@avarofiglio.com 03:14 PM Re: Proposta campagne per Buongio…" at bounding box center [264, 331] width 187 height 426
click at [310, 186] on p "Perfetto Miriam Ci aggiorniamo Un cordiale saluto Christopher" at bounding box center [257, 187] width 128 height 9
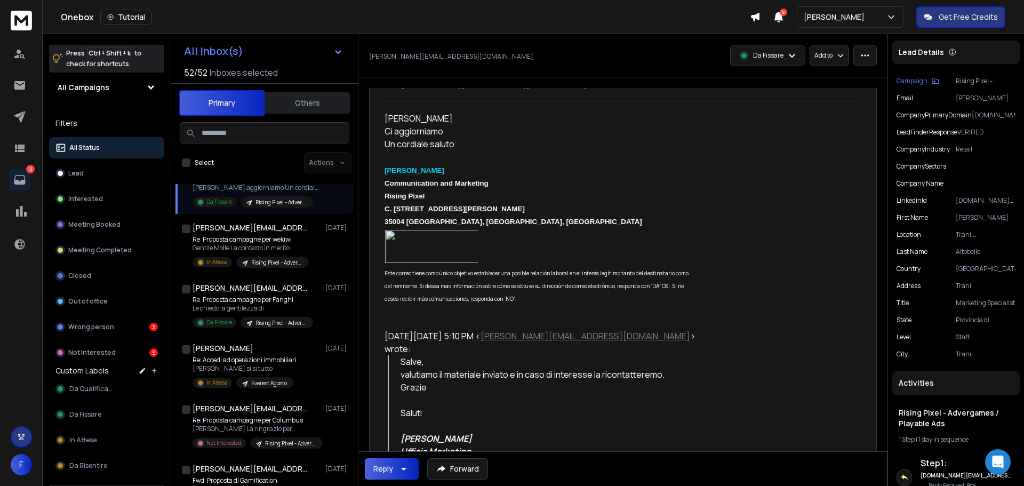
scroll to position [0, 0]
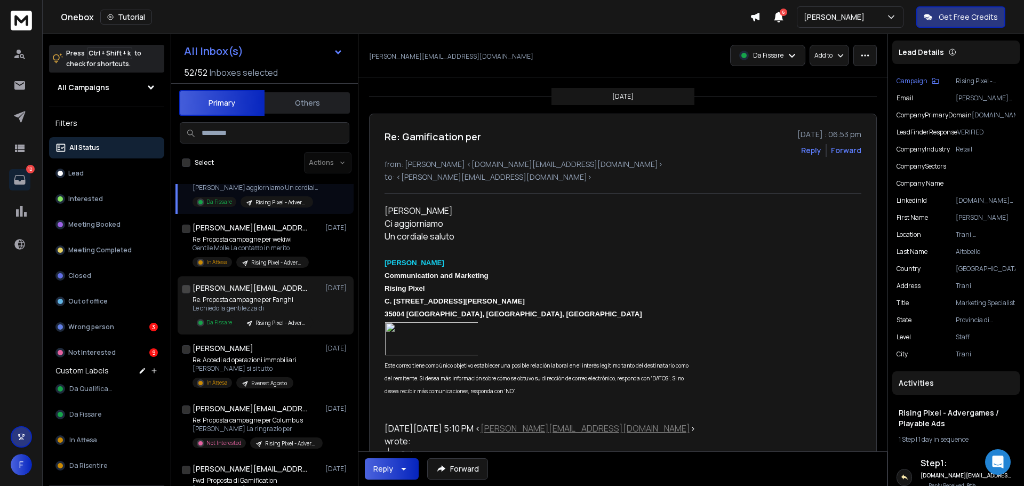
click at [274, 318] on div "Rising Pixel - Advergames / Playable Ads" at bounding box center [277, 322] width 73 height 11
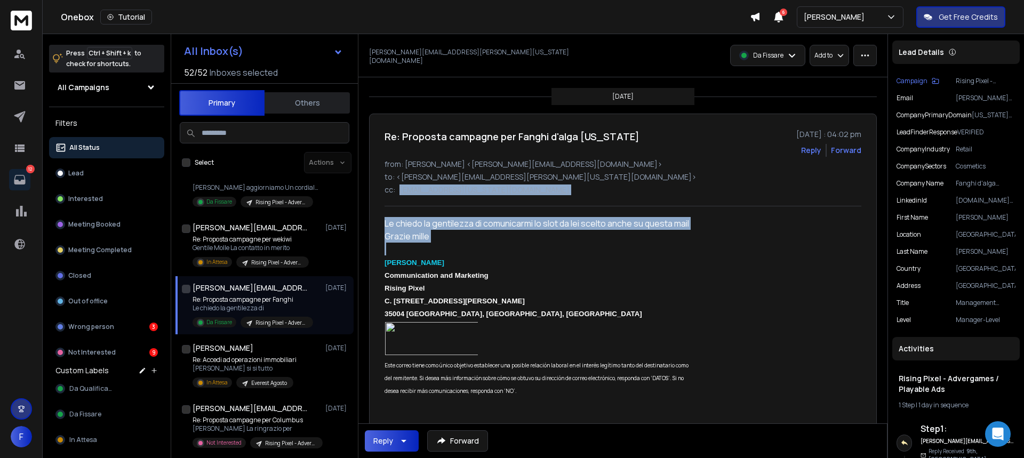
drag, startPoint x: 410, startPoint y: 216, endPoint x: 401, endPoint y: 205, distance: 14.0
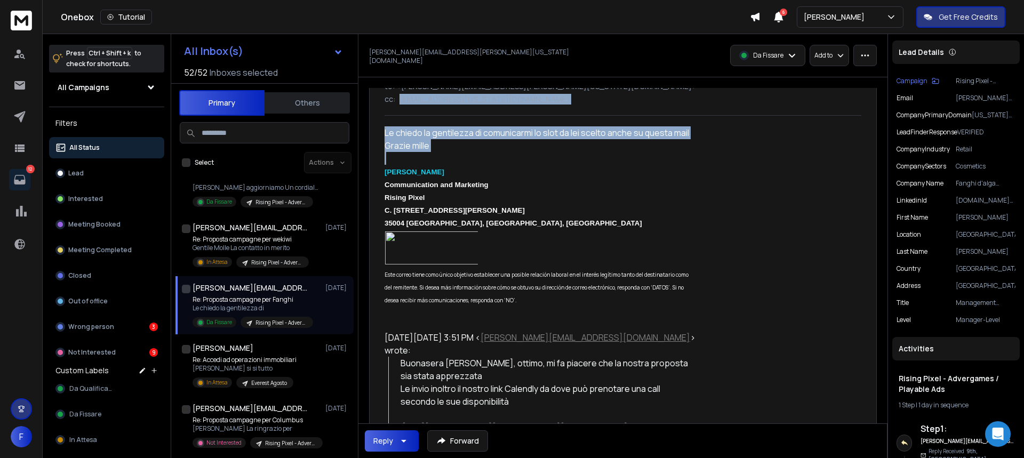
scroll to position [213, 0]
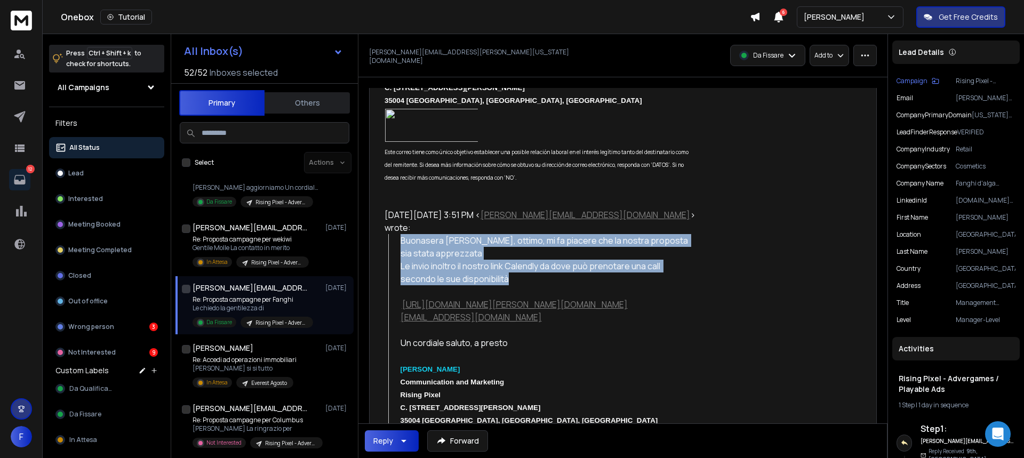
drag, startPoint x: 397, startPoint y: 226, endPoint x: 553, endPoint y: 268, distance: 161.5
click at [539, 266] on div "Le invio inoltro il nostro link Calendly da dove può prenotare una call secondo…" at bounding box center [549, 273] width 296 height 26
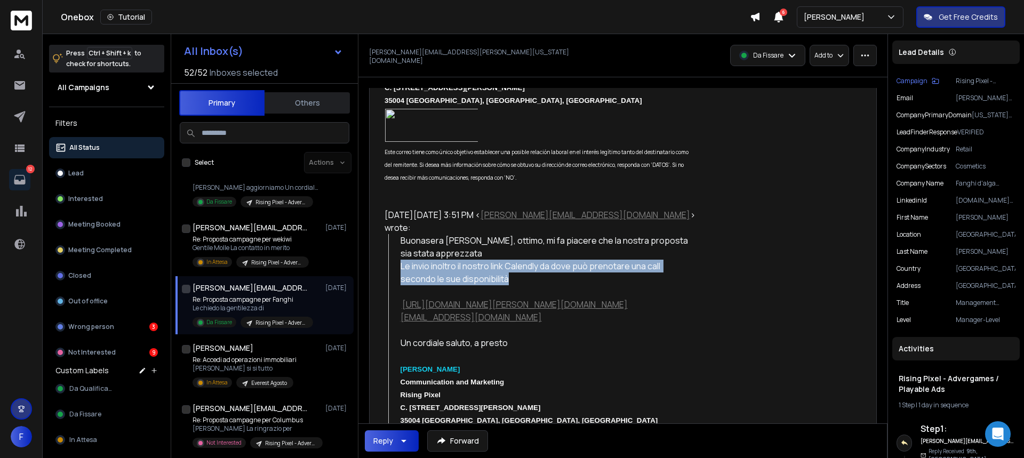
drag, startPoint x: 517, startPoint y: 268, endPoint x: 384, endPoint y: 247, distance: 135.0
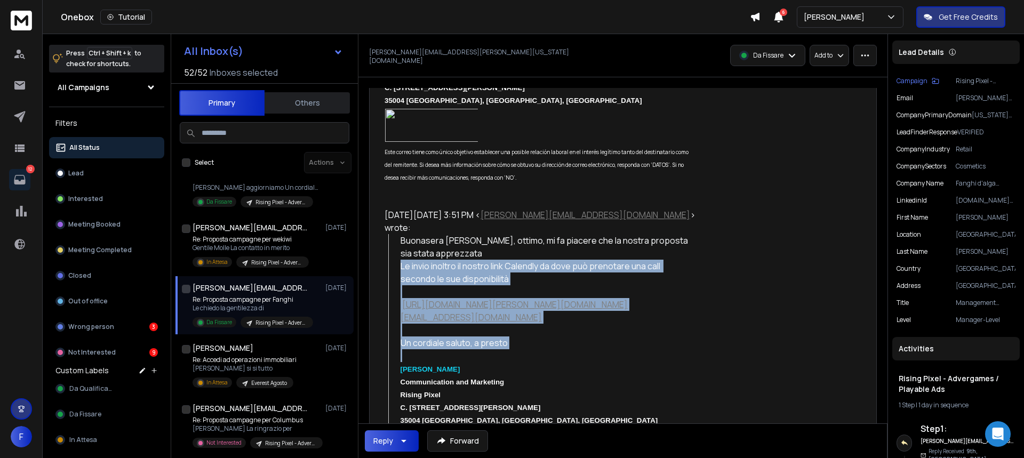
drag, startPoint x: 510, startPoint y: 331, endPoint x: 393, endPoint y: 247, distance: 144.5
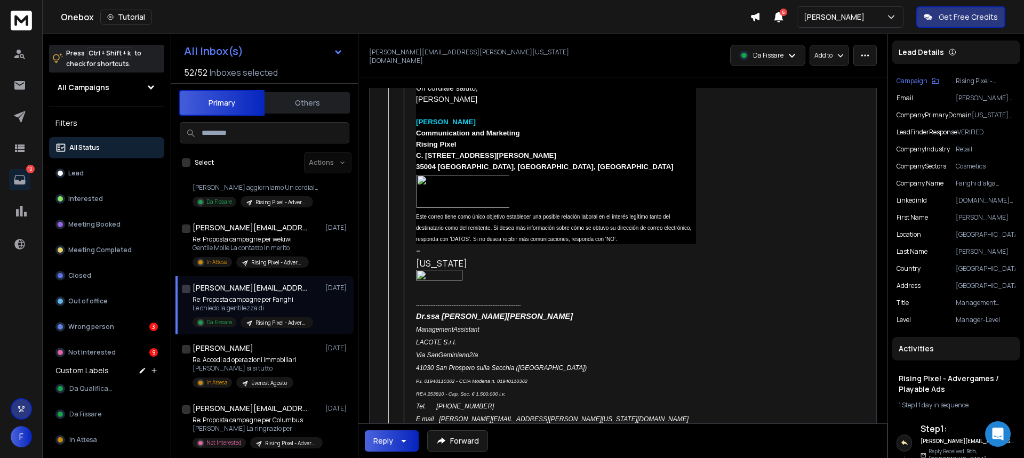
scroll to position [907, 0]
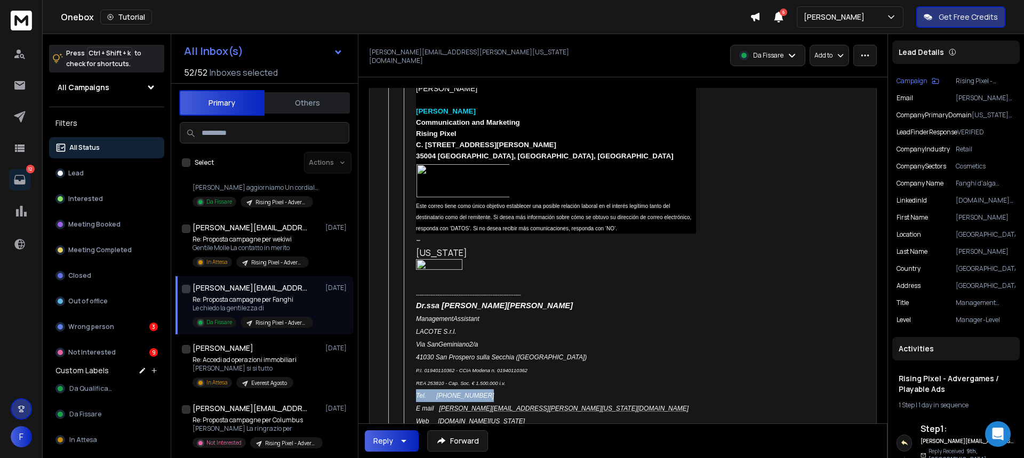
drag, startPoint x: 491, startPoint y: 370, endPoint x: 408, endPoint y: 371, distance: 83.2
click at [408, 371] on div "Volentieri! Quali slot ci può proporre a partire da mercoledì 15/10? Il 09/10/2…" at bounding box center [550, 321] width 292 height 894
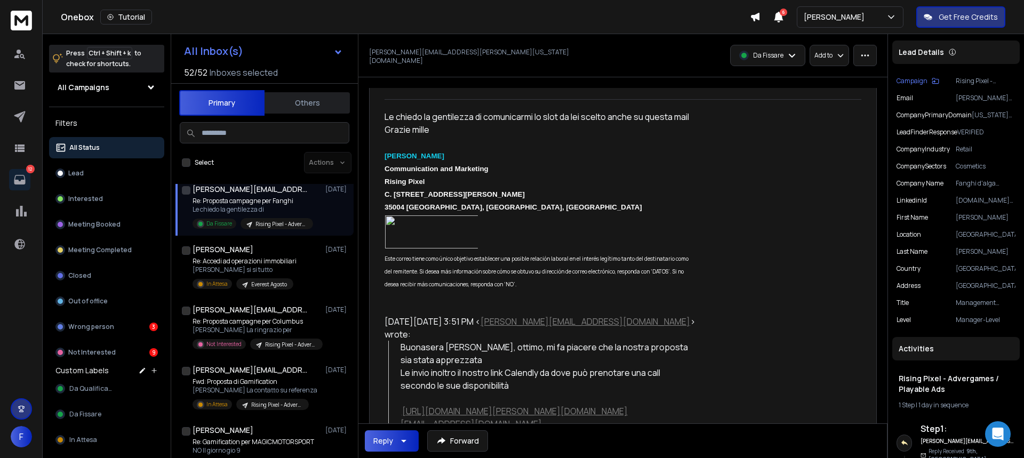
scroll to position [800, 0]
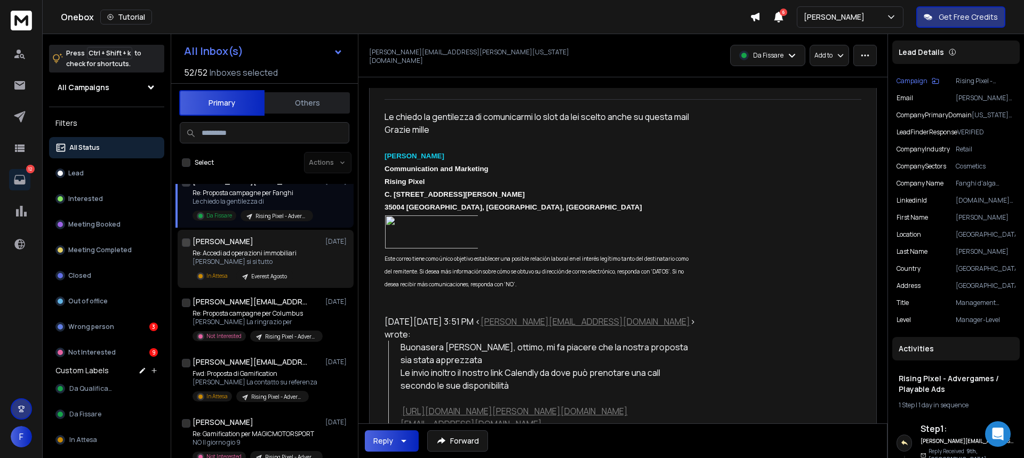
click at [265, 258] on p "Buongiorno Walter si si tutto" at bounding box center [245, 262] width 104 height 9
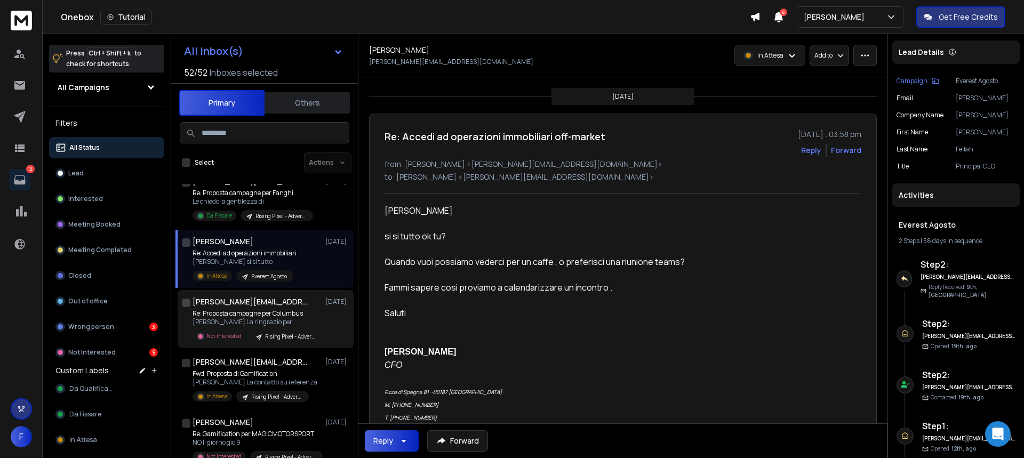
click at [285, 309] on div "f.bonafini@columbuslogistics.it 09 Oct Re: Proposta campagne per Columbus Genti…" at bounding box center [271, 319] width 157 height 45
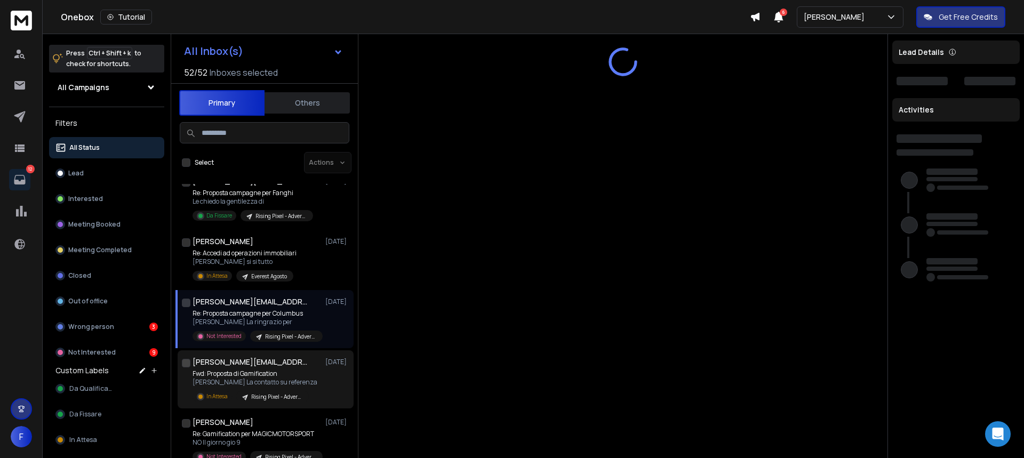
click at [279, 373] on p "Fwd: Proposta di Gamification" at bounding box center [255, 374] width 125 height 9
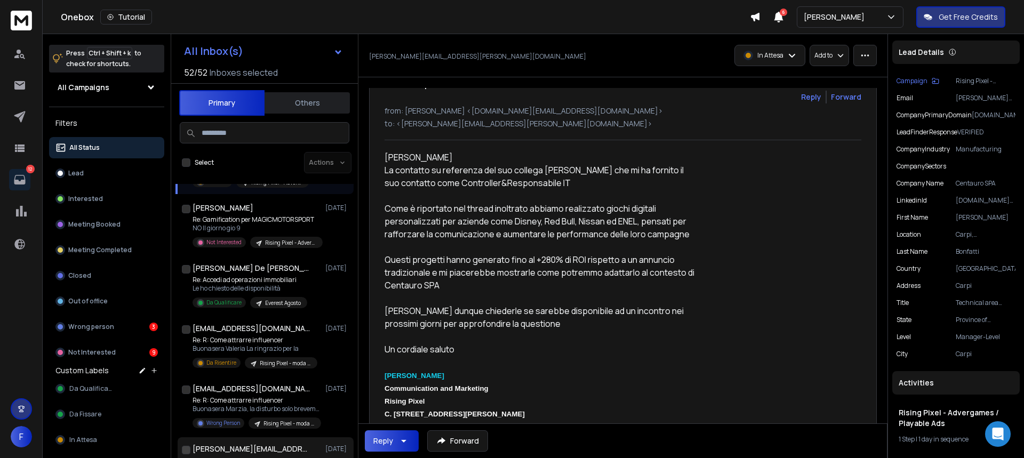
scroll to position [1013, 0]
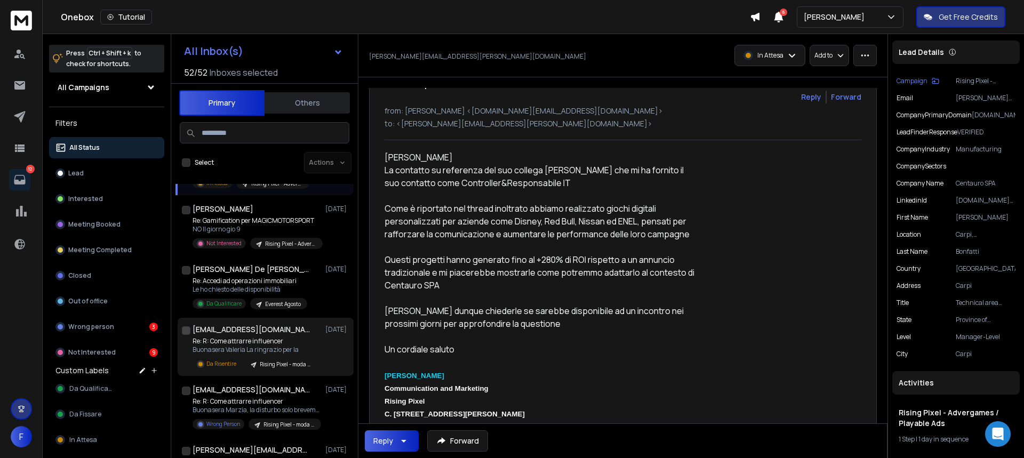
click at [306, 362] on p "Rising Pixel - moda e lusso" at bounding box center [285, 365] width 51 height 8
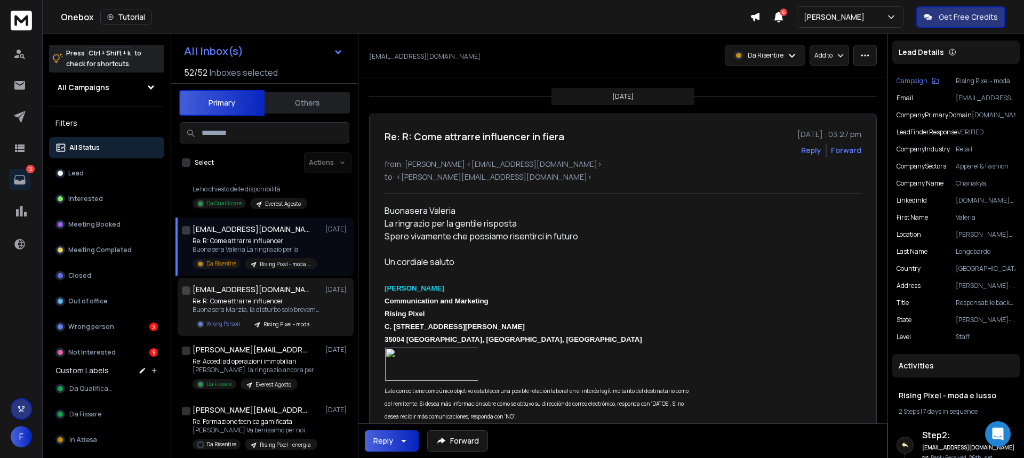
scroll to position [1120, 0]
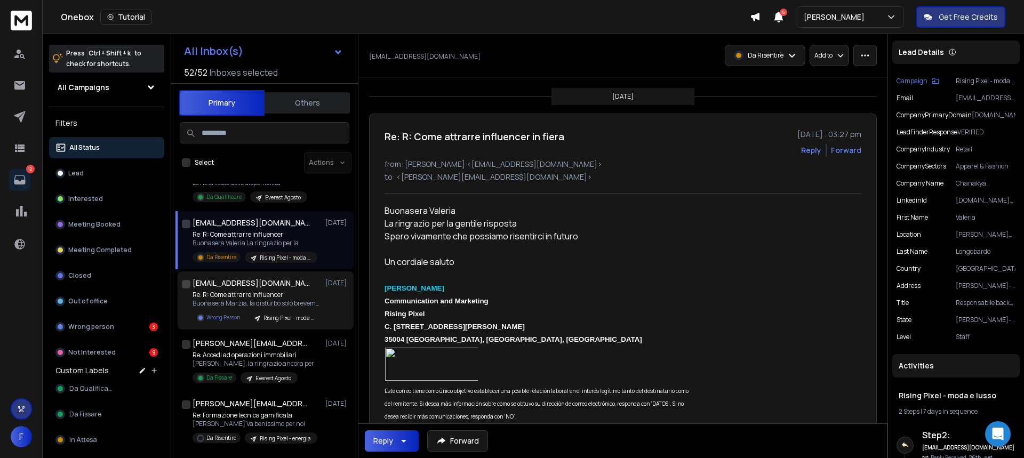
click at [286, 310] on div "Re: R: Come attrarre influencer Buonasera Marzia, la disturbo solo brevemente W…" at bounding box center [257, 307] width 129 height 33
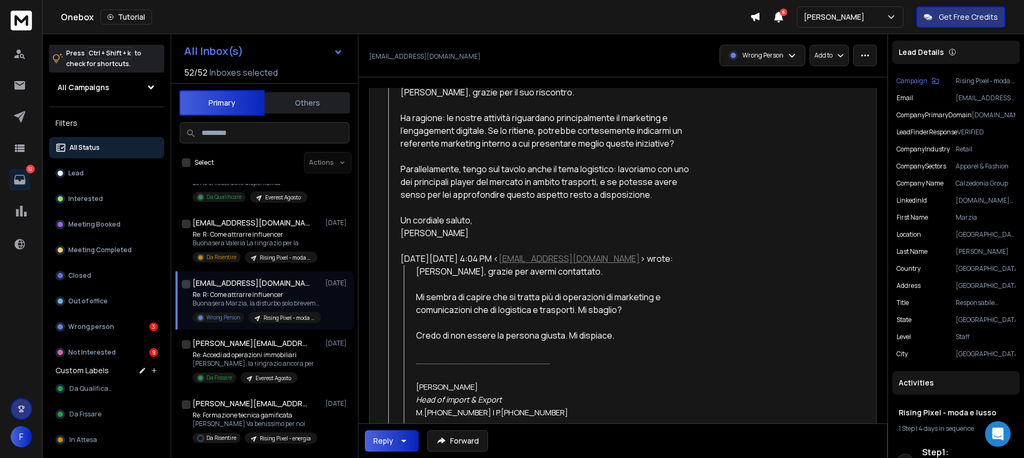
scroll to position [533, 0]
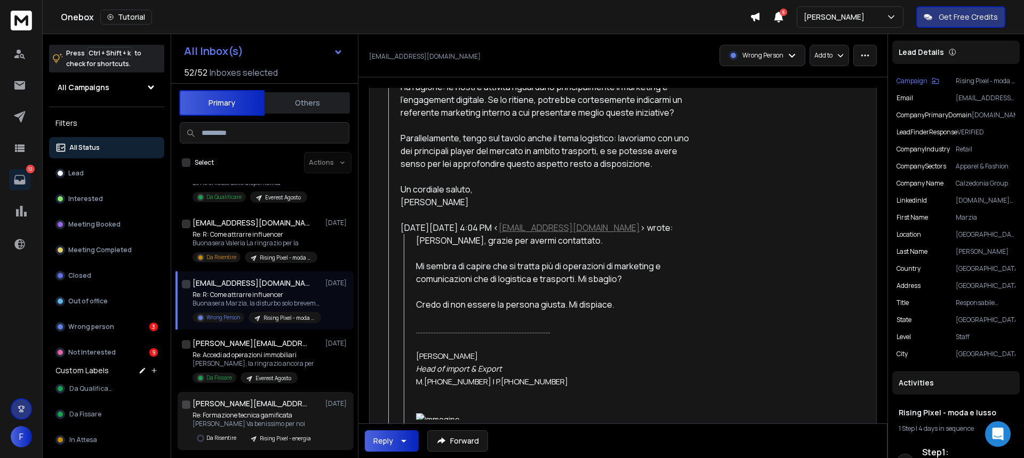
click at [250, 425] on p "Buongiorno Claudia Va benissimo per noi" at bounding box center [255, 424] width 125 height 9
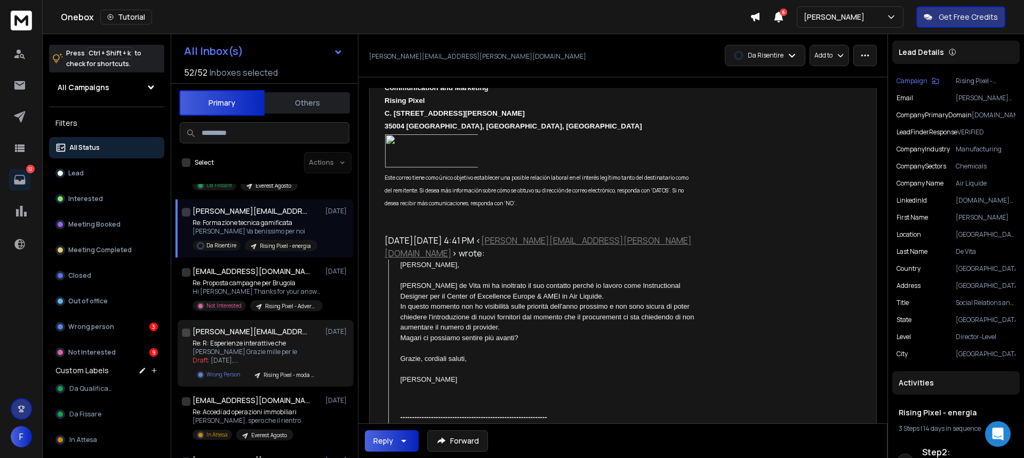
scroll to position [1333, 0]
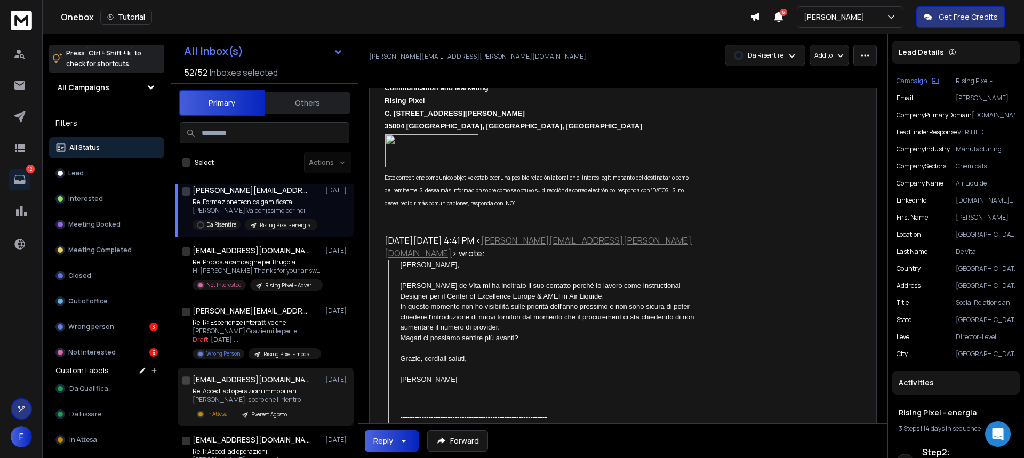
click at [301, 397] on p "Buongiorno Marcello, spero che il rientro" at bounding box center [247, 400] width 108 height 9
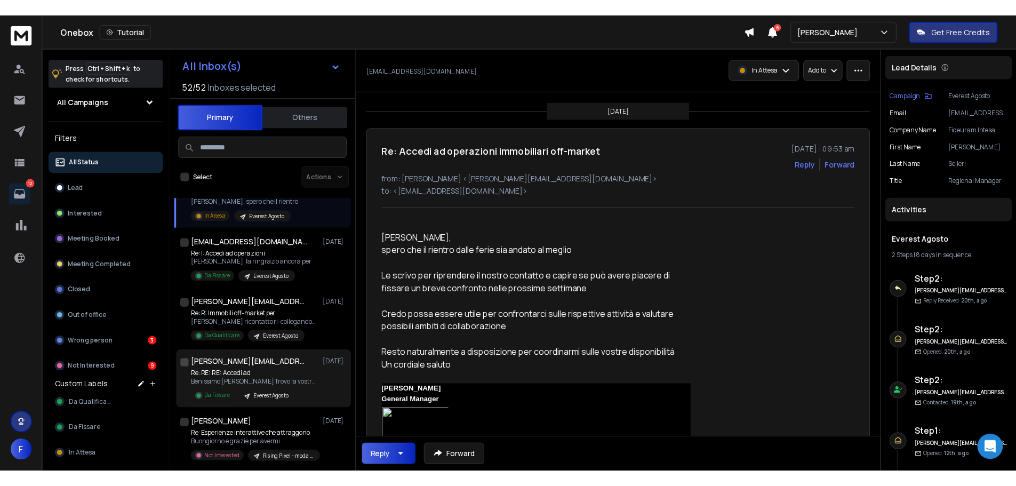
scroll to position [1547, 0]
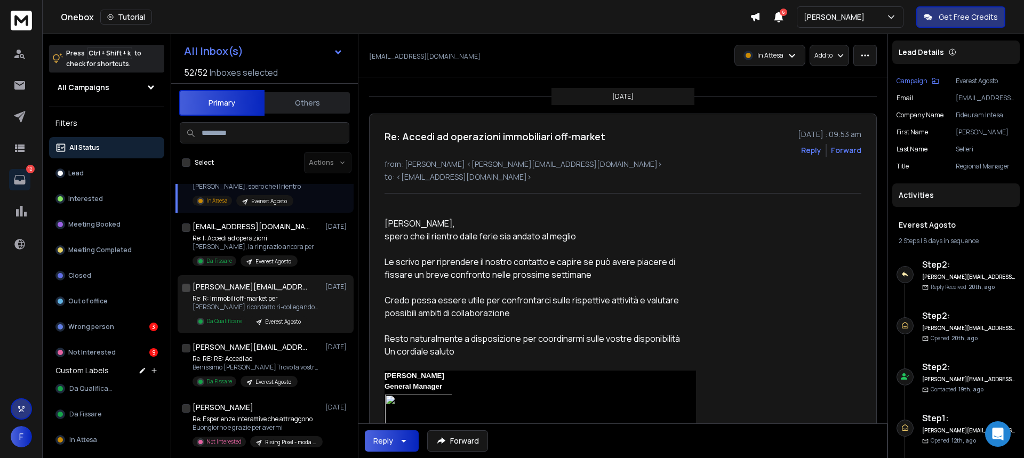
click at [292, 319] on p "Everest Agosto" at bounding box center [283, 322] width 36 height 8
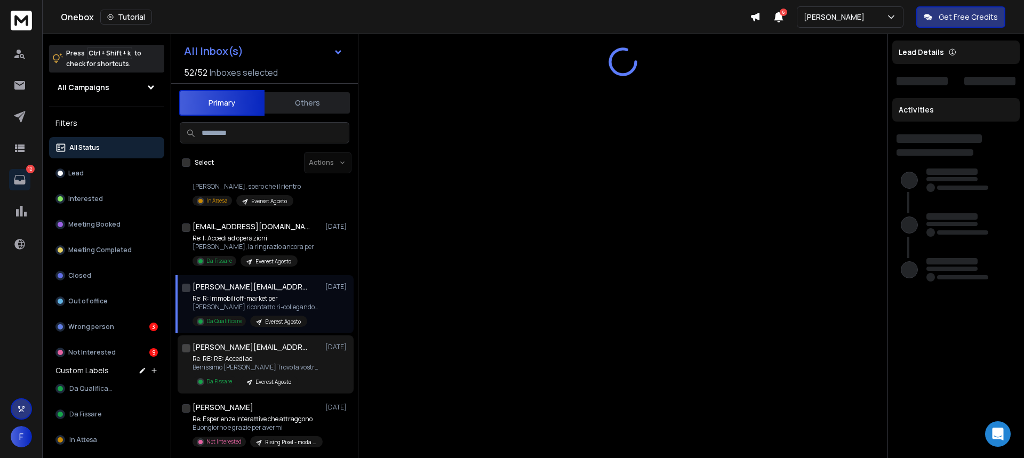
click at [292, 354] on div "biagio.speranza@foruminvest.it 06 Oct Re: RE: RE: Accedi ad Benissimo Biagio Tr…" at bounding box center [271, 364] width 157 height 45
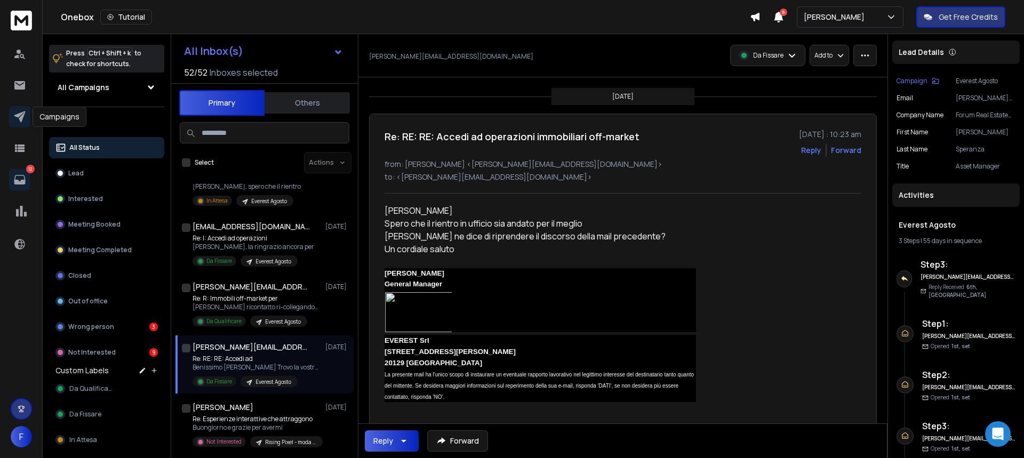
click at [19, 116] on icon at bounding box center [19, 116] width 11 height 11
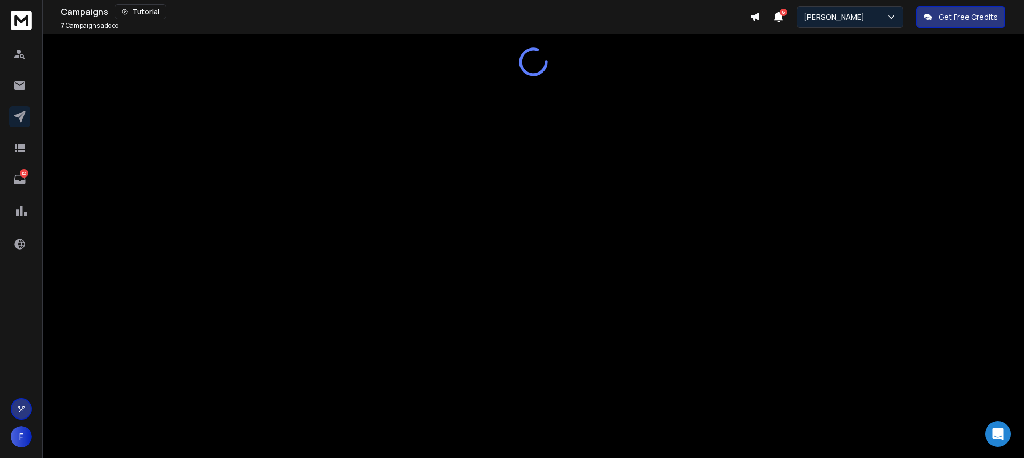
click at [854, 14] on p "Samuele Buzzi" at bounding box center [836, 17] width 65 height 11
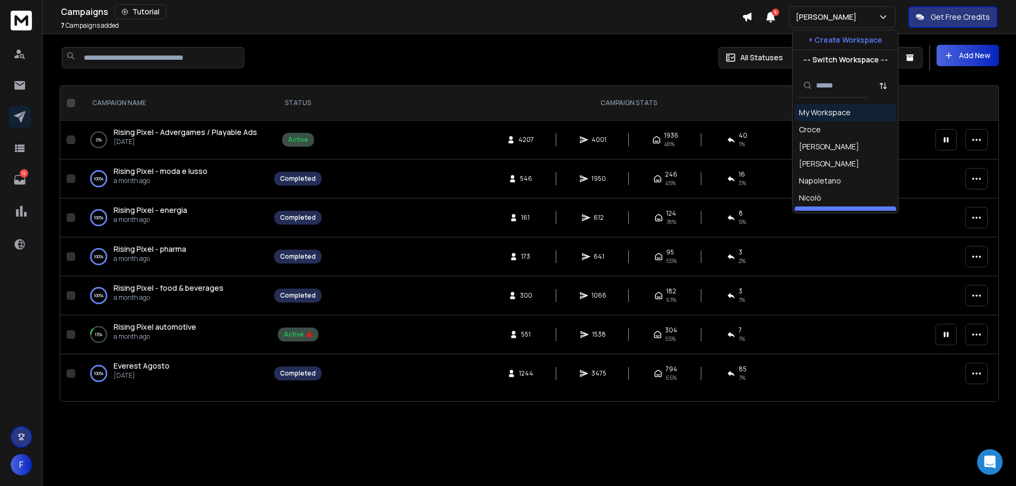
click at [970, 58] on button "Add New" at bounding box center [968, 55] width 62 height 21
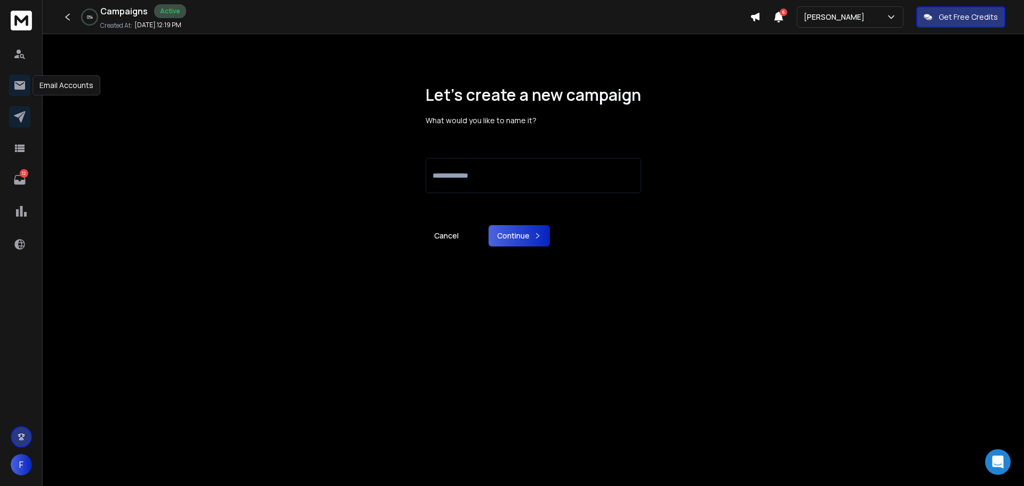
click at [17, 89] on icon at bounding box center [19, 85] width 11 height 9
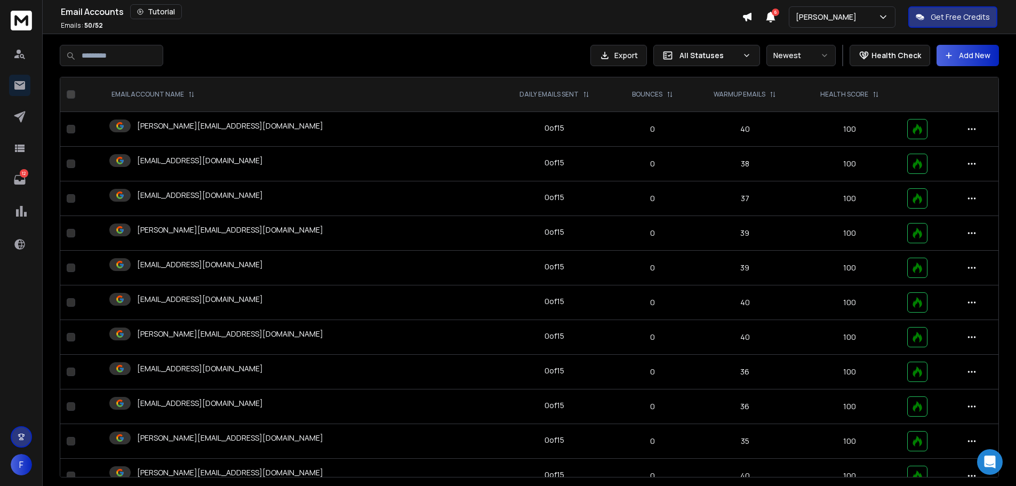
click at [103, 51] on input at bounding box center [111, 55] width 103 height 21
type input "****"
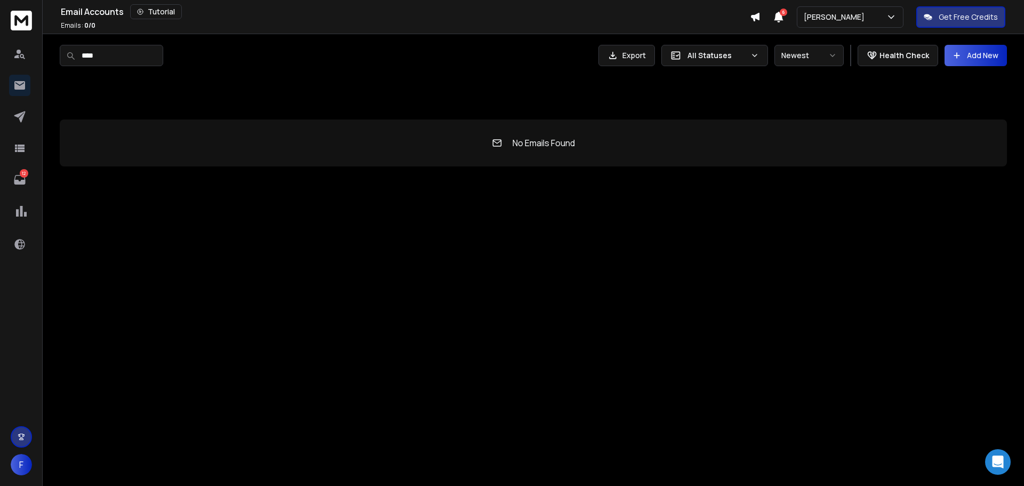
click at [120, 60] on input "****" at bounding box center [111, 55] width 103 height 21
click at [697, 61] on div "All Statuses" at bounding box center [714, 55] width 107 height 21
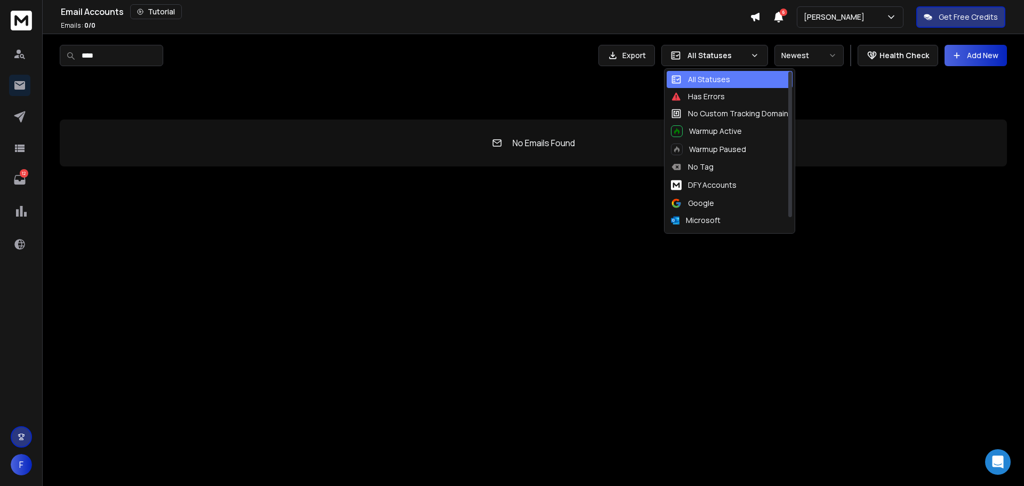
click at [716, 81] on div "All Statuses" at bounding box center [700, 79] width 59 height 11
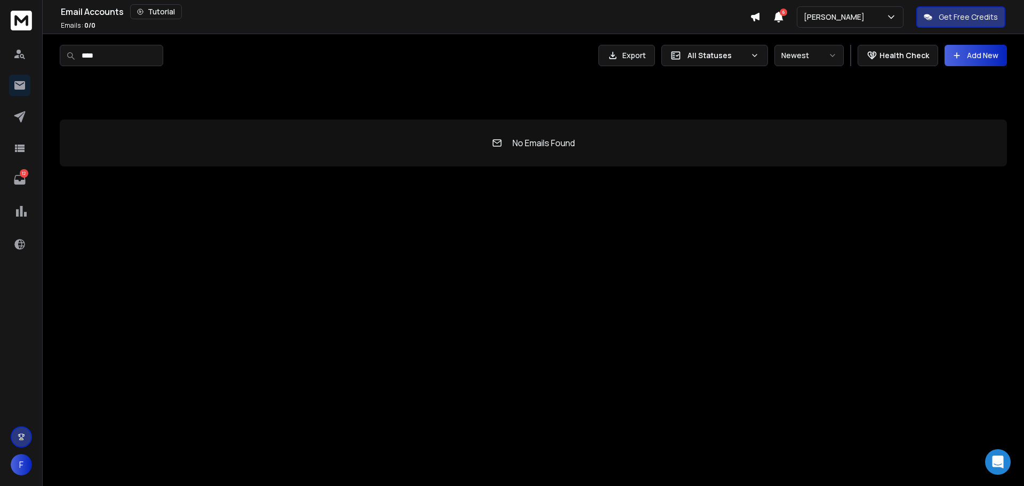
drag, startPoint x: 758, startPoint y: 2, endPoint x: 101, endPoint y: 59, distance: 659.6
click at [101, 59] on input "****" at bounding box center [111, 55] width 103 height 21
type input "*"
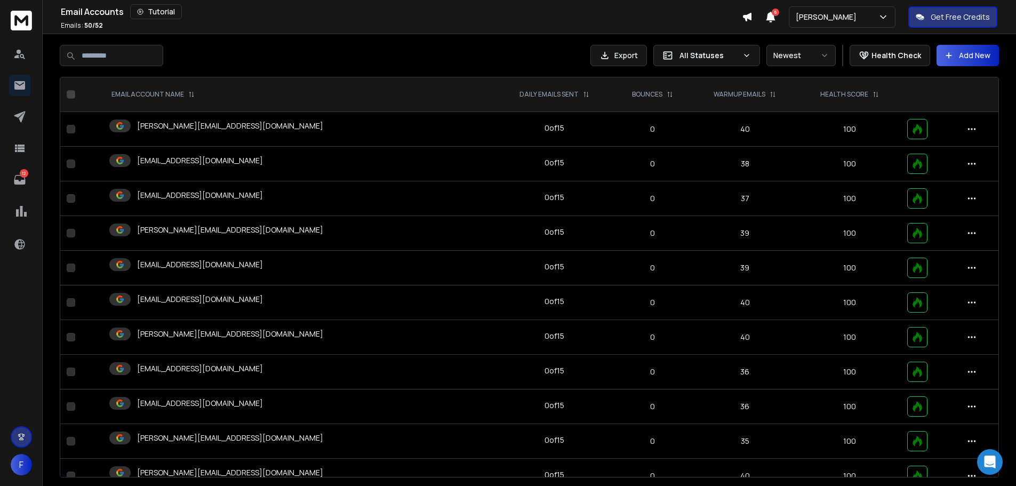
click at [76, 51] on input at bounding box center [111, 55] width 103 height 21
type input "******"
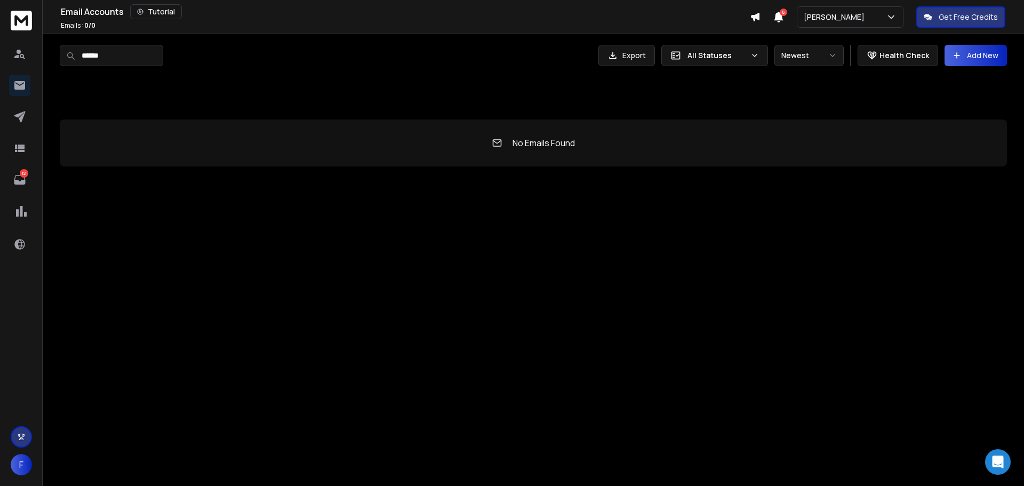
click at [128, 53] on input "******" at bounding box center [111, 55] width 103 height 21
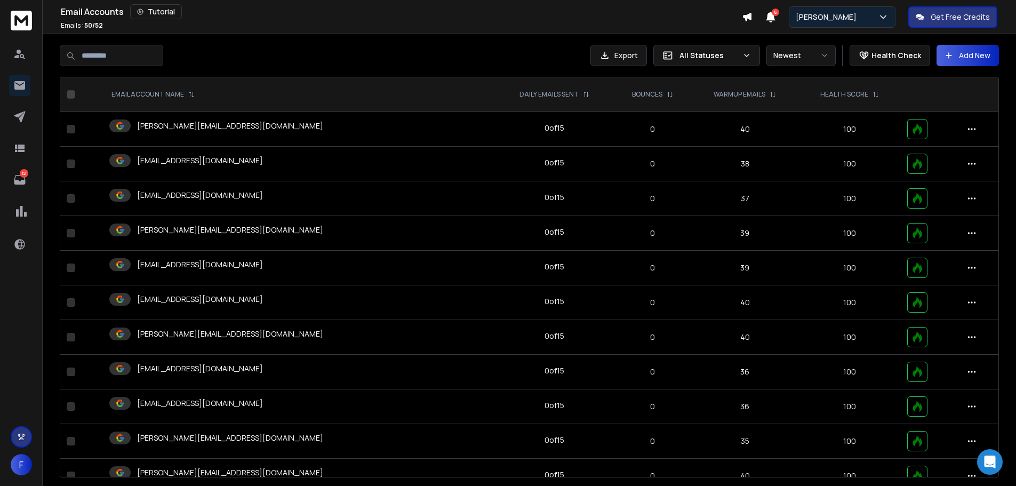
click at [875, 15] on div "Samuele Buzzi" at bounding box center [842, 17] width 93 height 11
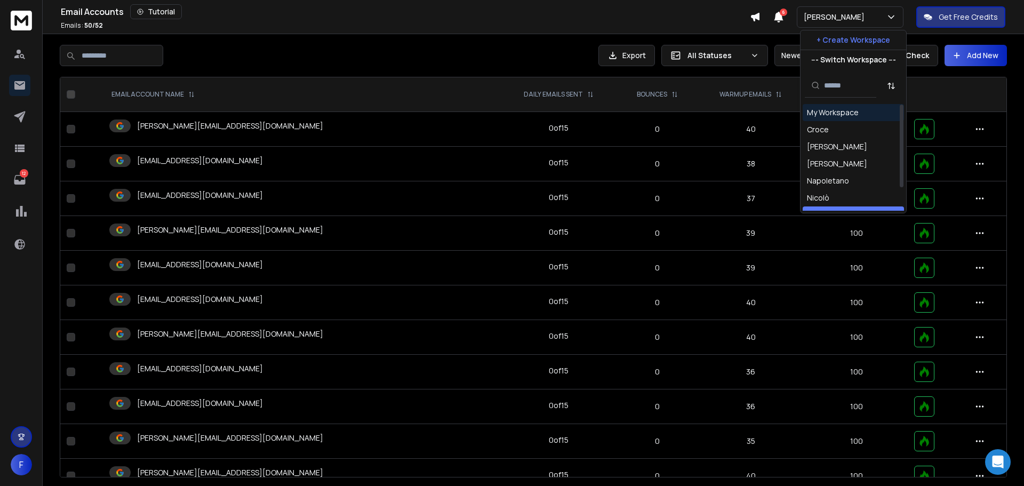
click at [832, 117] on div "My Workspace" at bounding box center [833, 112] width 52 height 11
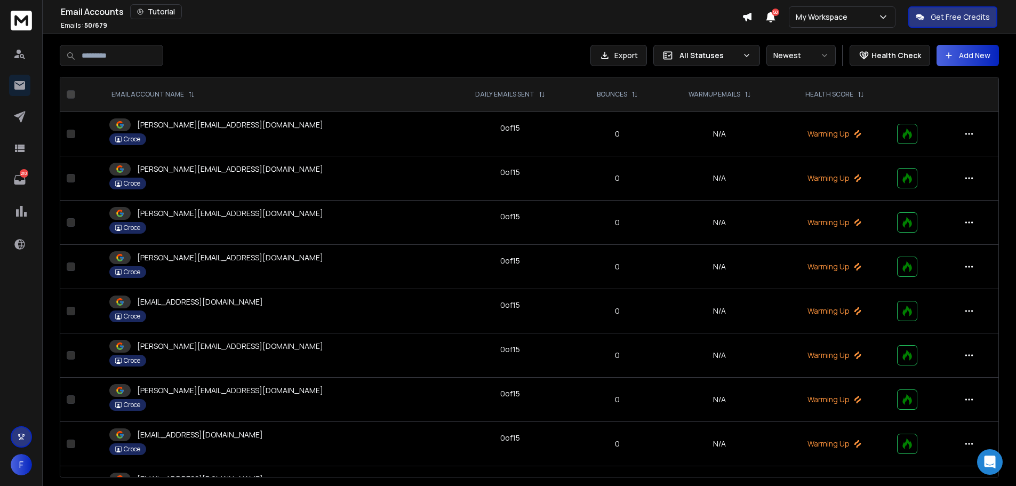
click at [113, 56] on input at bounding box center [111, 55] width 103 height 21
type input "*****"
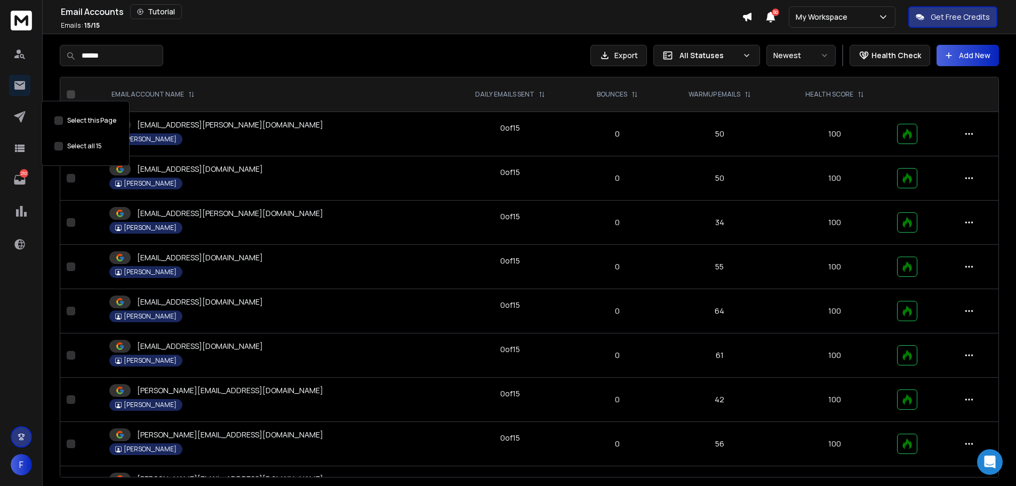
click at [73, 98] on button "Select this Page" at bounding box center [71, 94] width 9 height 9
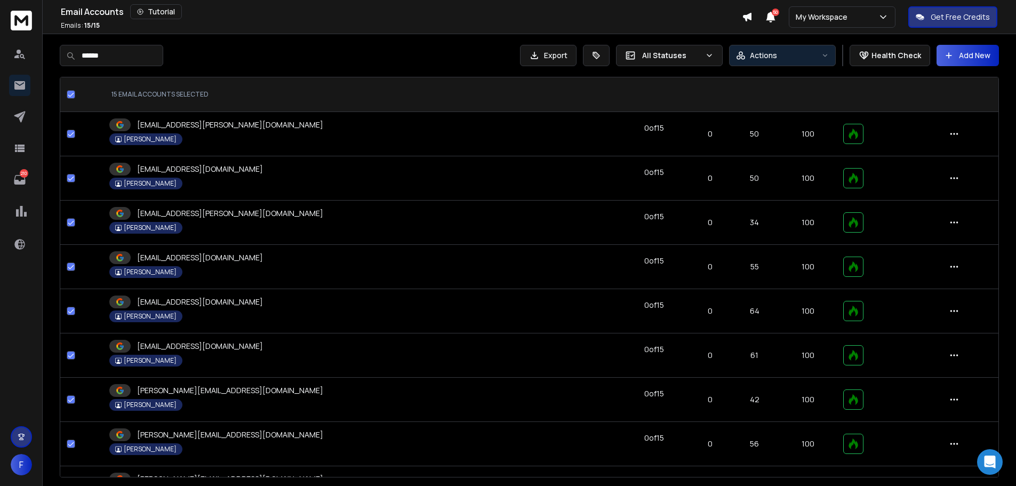
click at [770, 49] on button "Actions" at bounding box center [782, 55] width 107 height 21
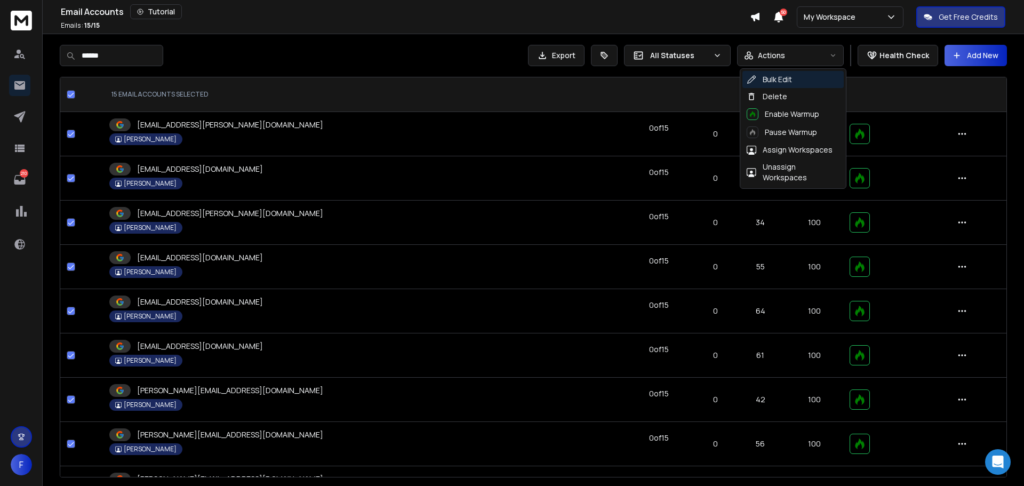
click at [788, 79] on div "Bulk Edit" at bounding box center [769, 79] width 45 height 11
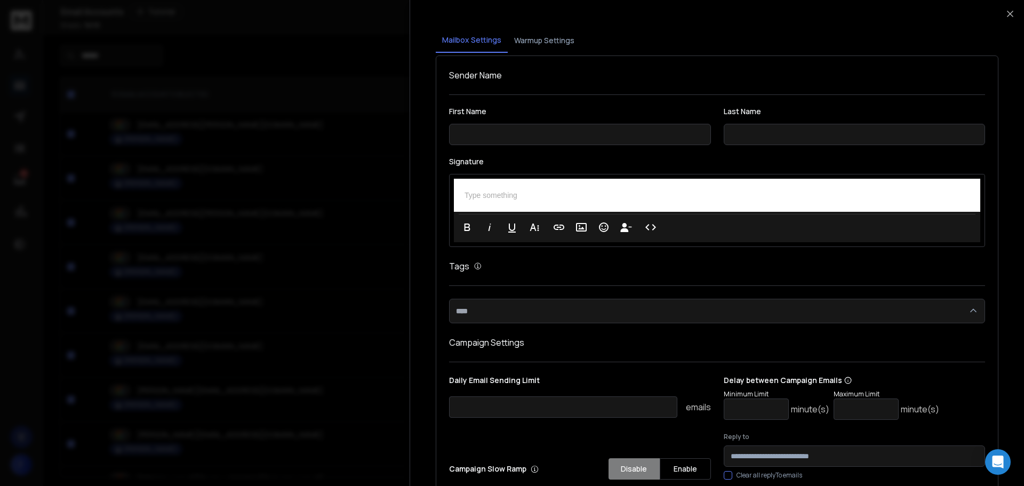
click at [298, 167] on div at bounding box center [512, 243] width 1024 height 486
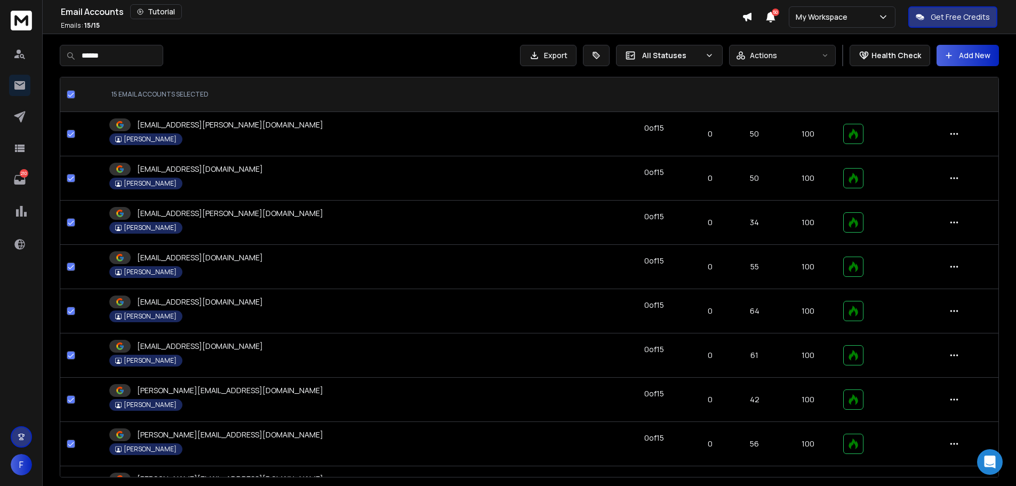
click at [662, 55] on p "All Statuses" at bounding box center [671, 55] width 59 height 11
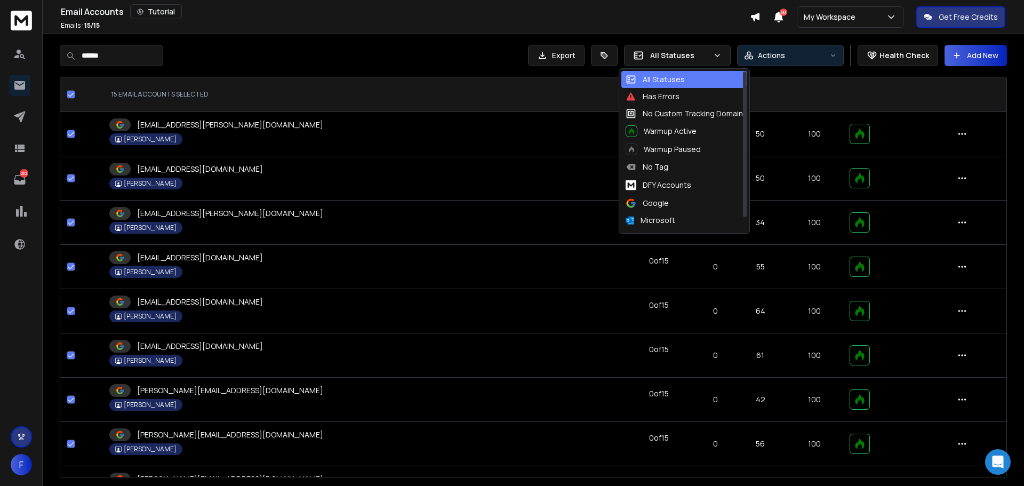
click at [784, 62] on button "Actions" at bounding box center [790, 55] width 107 height 21
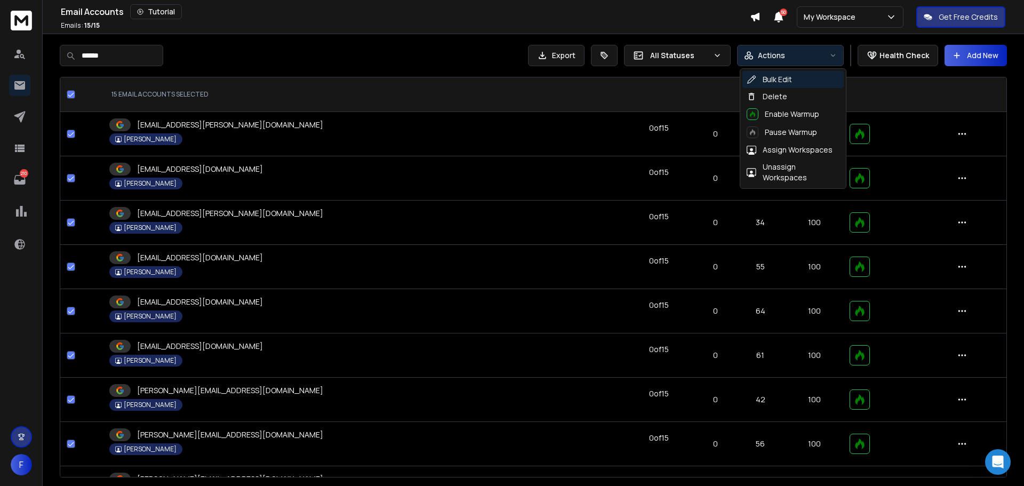
click at [781, 82] on div "Bulk Edit" at bounding box center [769, 79] width 45 height 11
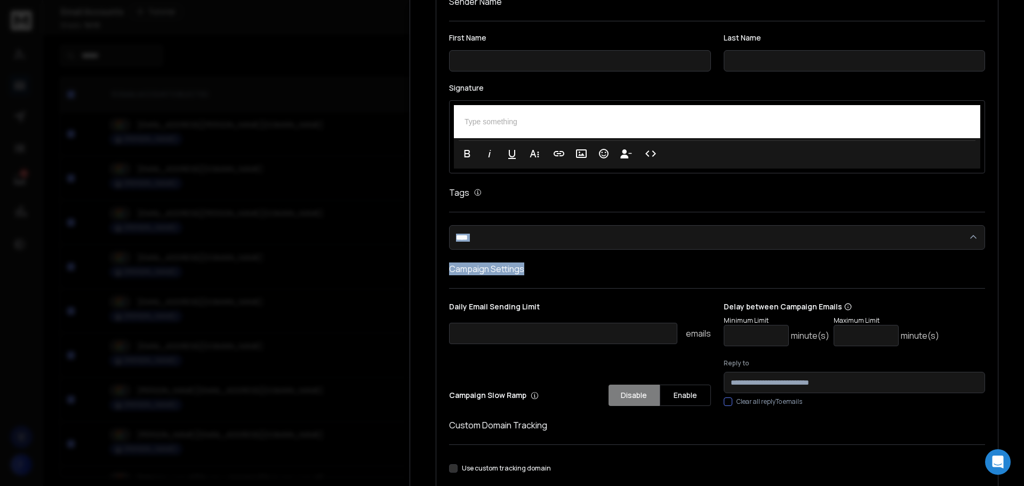
click at [633, 262] on form "First Name Last Name Signature Type something Clear Formatting Font Family Aria…" at bounding box center [717, 273] width 536 height 479
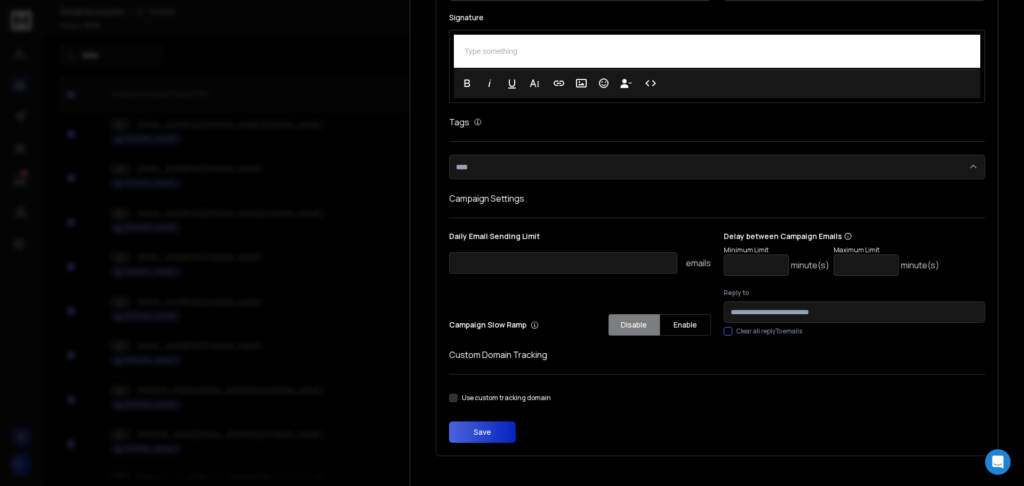
click at [744, 257] on input "number" at bounding box center [756, 264] width 65 height 21
type input "*"
click at [859, 268] on input "number" at bounding box center [866, 264] width 65 height 21
click at [838, 265] on input "*" at bounding box center [866, 264] width 65 height 21
type input "**"
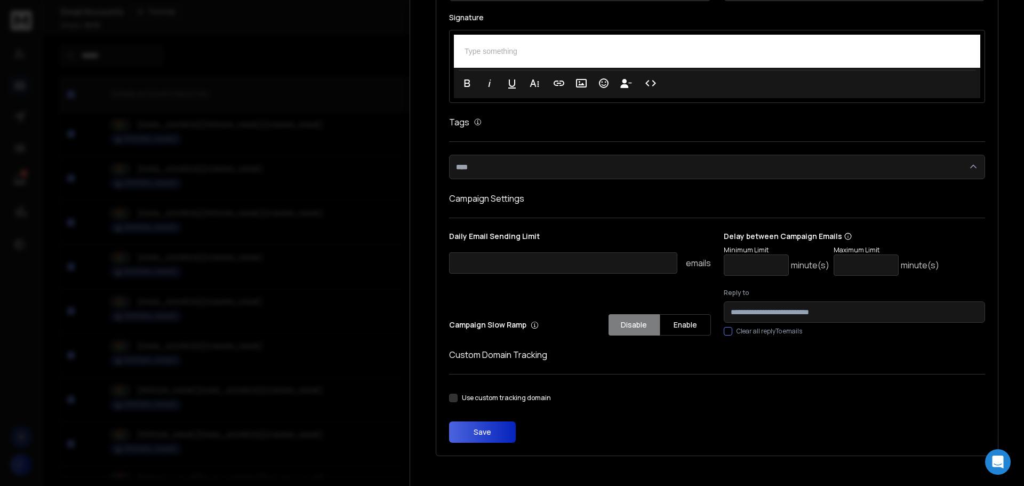
click at [613, 265] on input "number" at bounding box center [563, 262] width 228 height 21
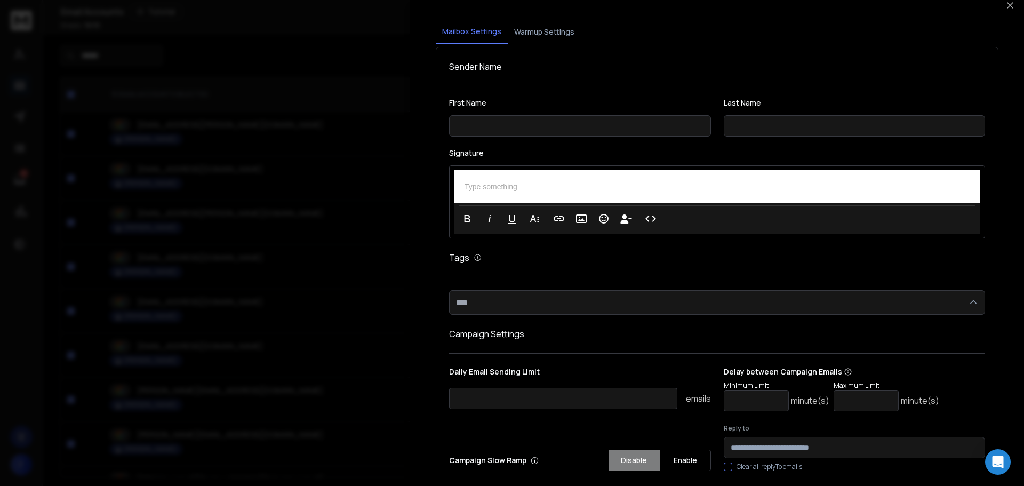
scroll to position [0, 0]
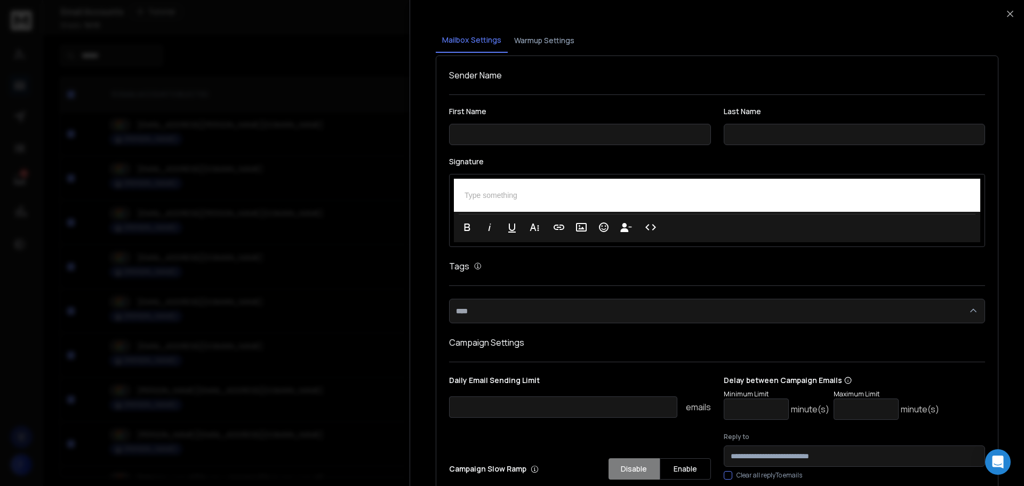
type input "**"
click at [522, 185] on div at bounding box center [717, 195] width 526 height 33
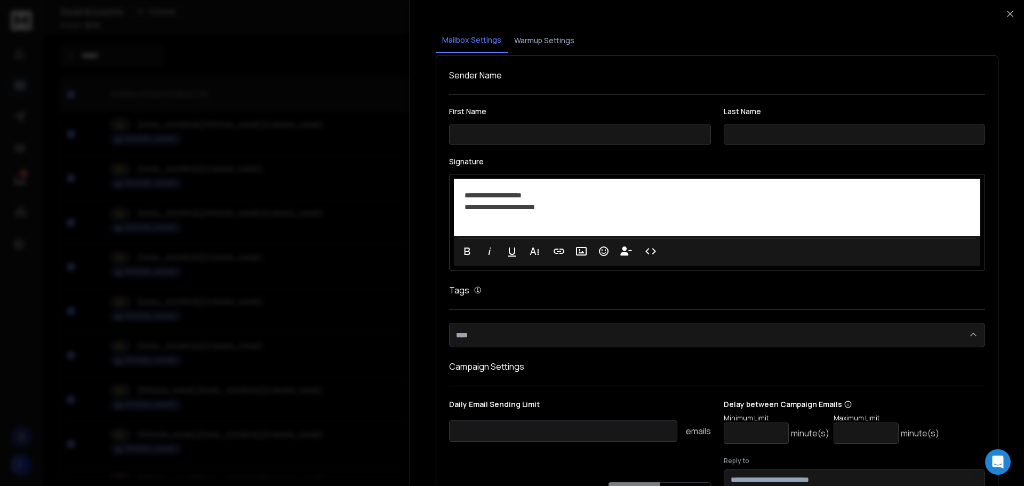
click at [466, 197] on div "**********" at bounding box center [716, 195] width 502 height 12
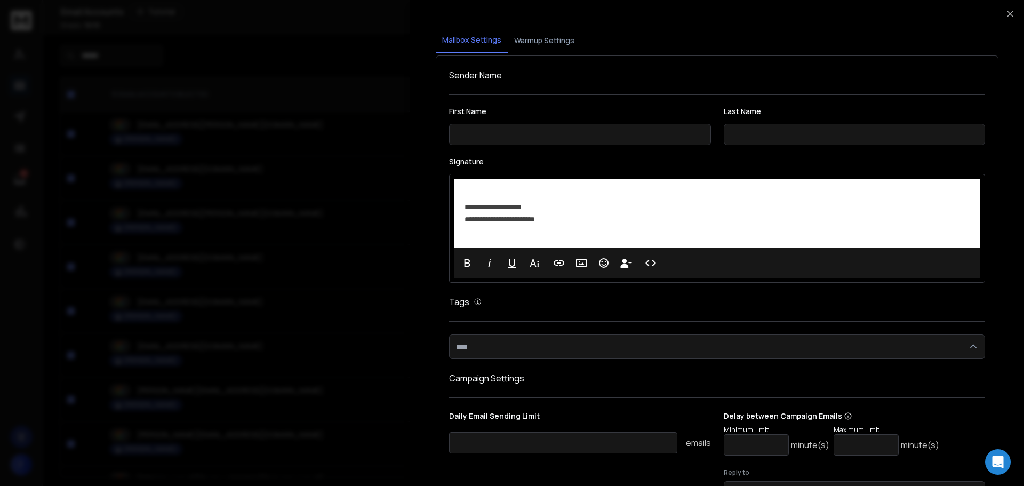
click at [479, 195] on div at bounding box center [717, 195] width 505 height 12
click at [490, 191] on div at bounding box center [717, 195] width 505 height 12
click at [537, 234] on div at bounding box center [717, 231] width 505 height 12
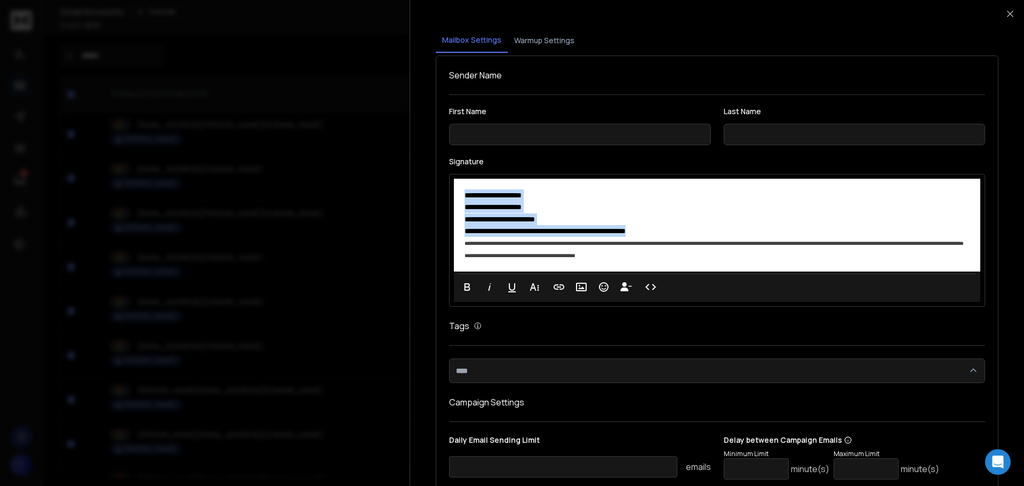
drag, startPoint x: 682, startPoint y: 232, endPoint x: 367, endPoint y: 161, distance: 323.2
click at [367, 161] on body "ReferralStack Unlock AI-powered affiliate growth Lifetime Deals available! Clai…" at bounding box center [508, 243] width 1016 height 486
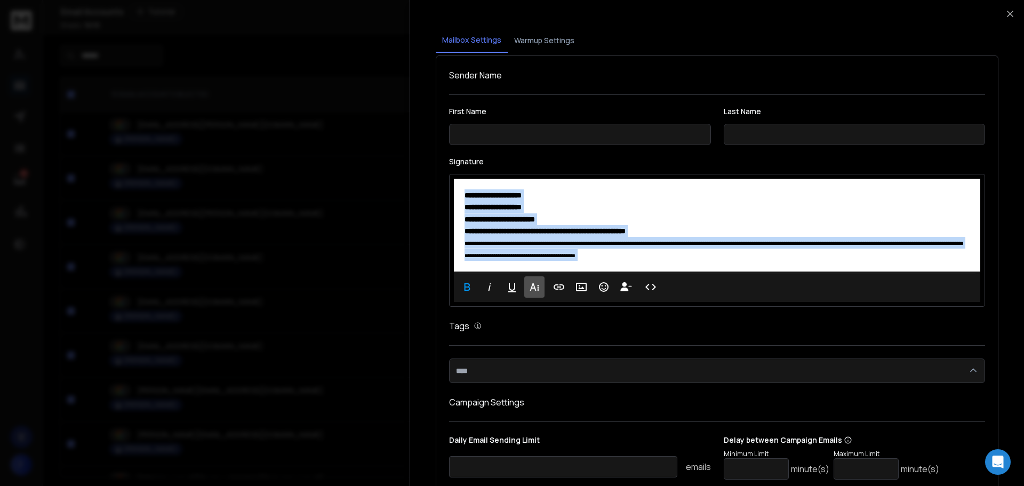
click at [530, 287] on icon "button" at bounding box center [534, 287] width 13 height 13
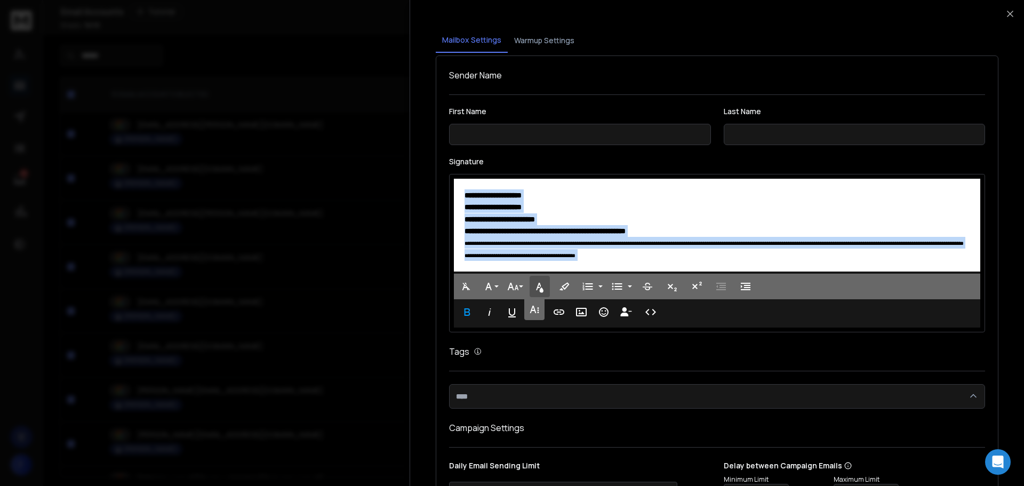
click at [545, 284] on icon "button" at bounding box center [539, 286] width 13 height 13
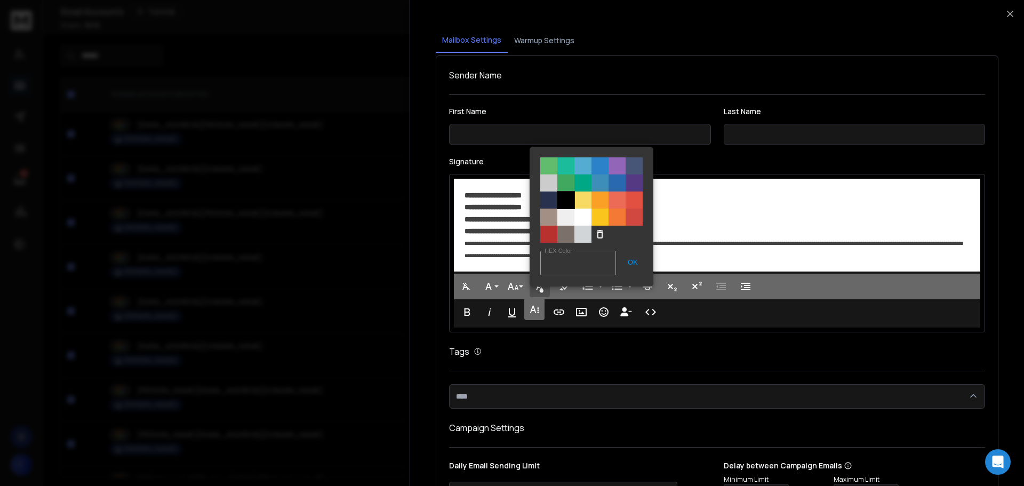
click at [568, 204] on span "Color#000000" at bounding box center [565, 199] width 17 height 17
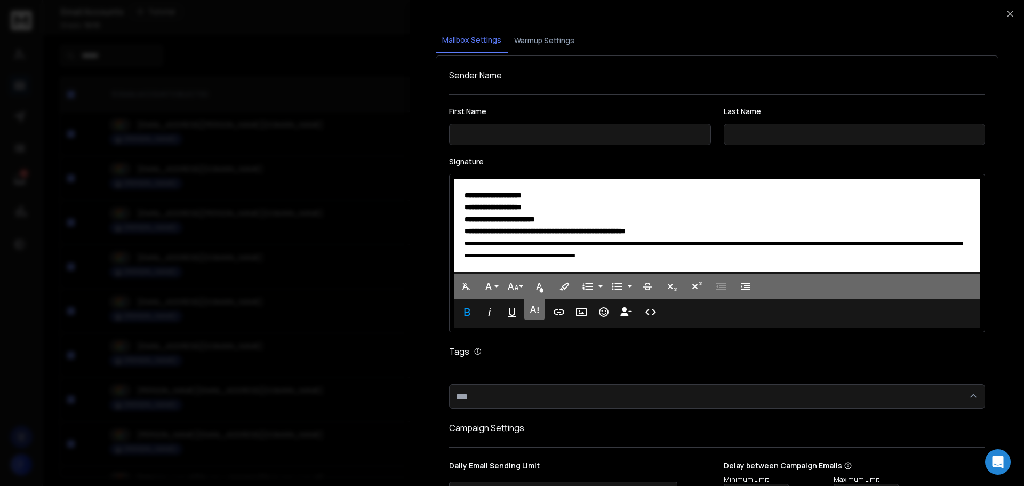
click at [535, 220] on strong "**********" at bounding box center [500, 218] width 70 height 7
drag, startPoint x: 524, startPoint y: 194, endPoint x: 275, endPoint y: 150, distance: 252.9
click at [275, 150] on body "ReferralStack Unlock AI-powered affiliate growth Lifetime Deals available! Clai…" at bounding box center [508, 243] width 1016 height 486
click at [495, 311] on icon "button" at bounding box center [489, 312] width 13 height 13
click at [550, 229] on em "**********" at bounding box center [545, 230] width 161 height 7
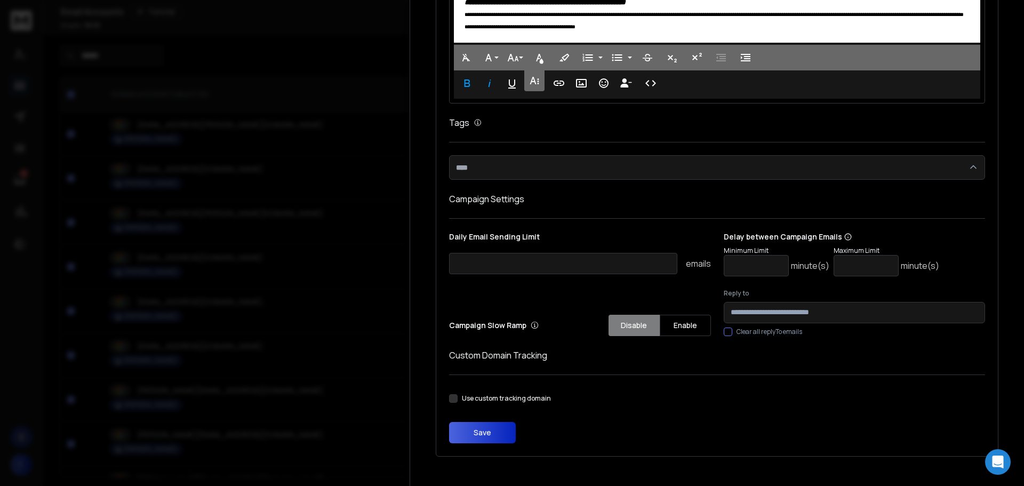
scroll to position [229, 0]
click at [492, 431] on button "Save" at bounding box center [482, 431] width 67 height 21
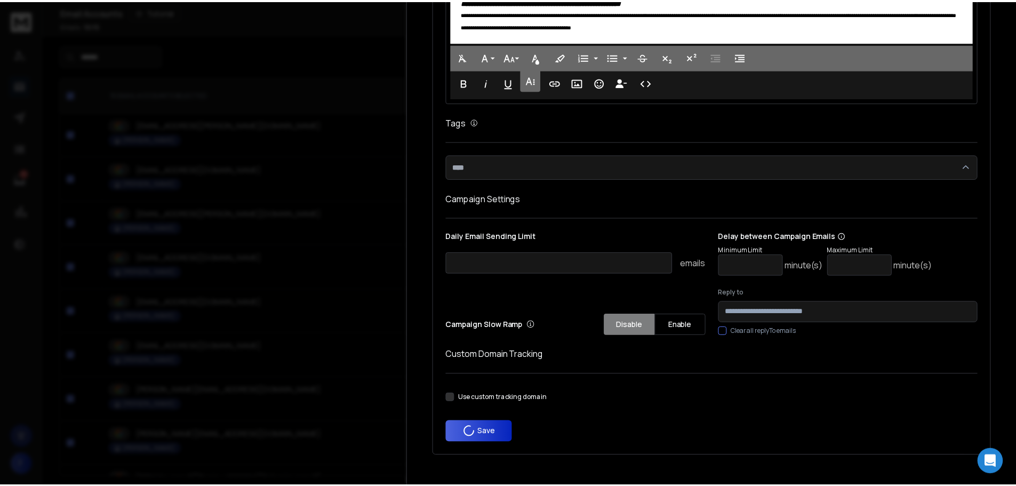
scroll to position [0, 0]
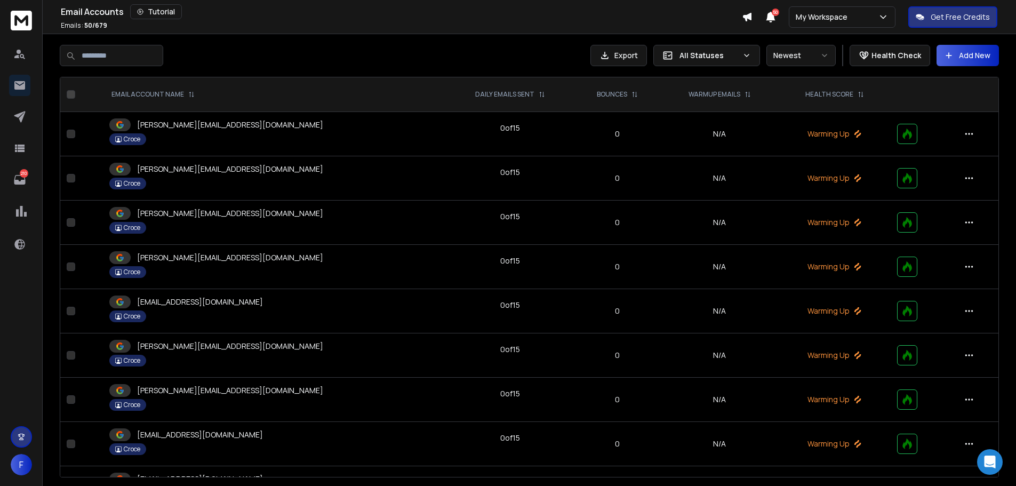
click at [131, 51] on input at bounding box center [111, 55] width 103 height 21
type input "**"
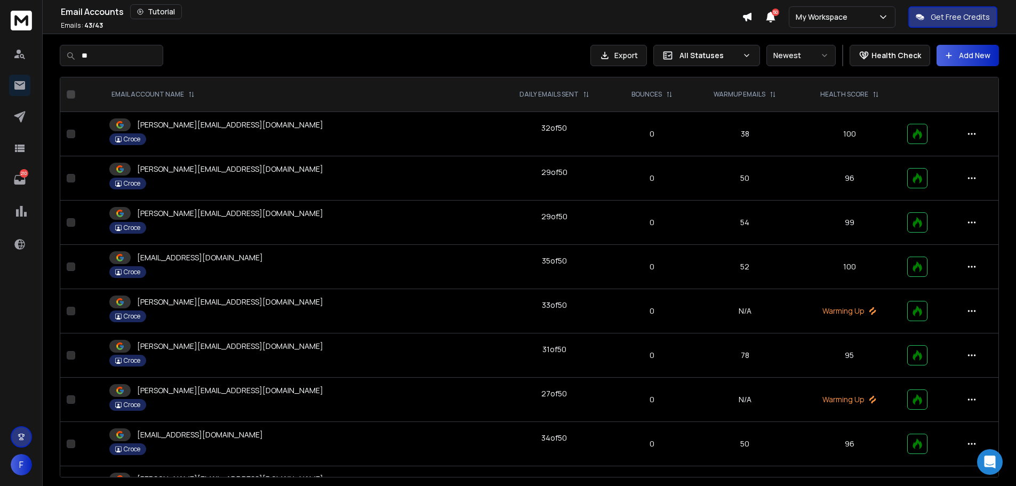
drag, startPoint x: 210, startPoint y: 129, endPoint x: 229, endPoint y: 126, distance: 19.4
click at [210, 129] on p "[PERSON_NAME][EMAIL_ADDRESS][DOMAIN_NAME]" at bounding box center [230, 124] width 186 height 11
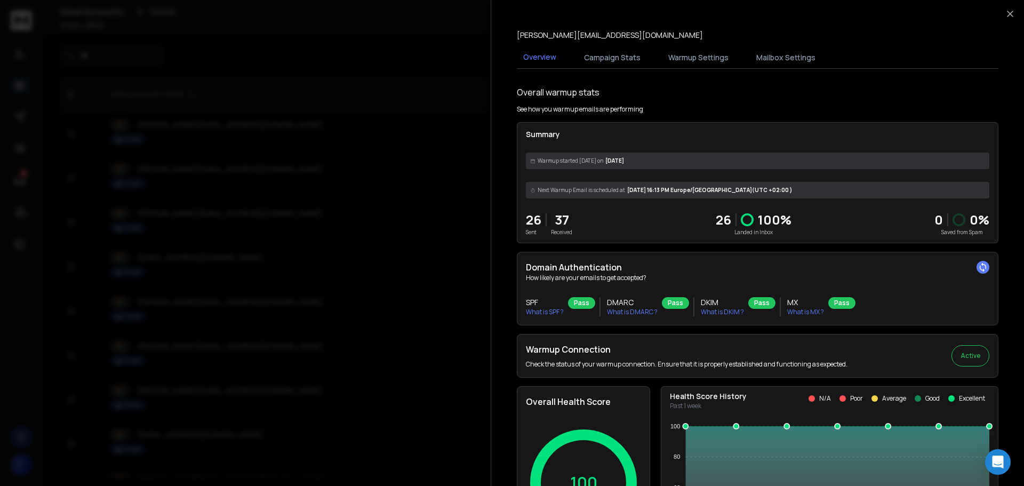
click at [805, 58] on button "Mailbox Settings" at bounding box center [786, 57] width 72 height 23
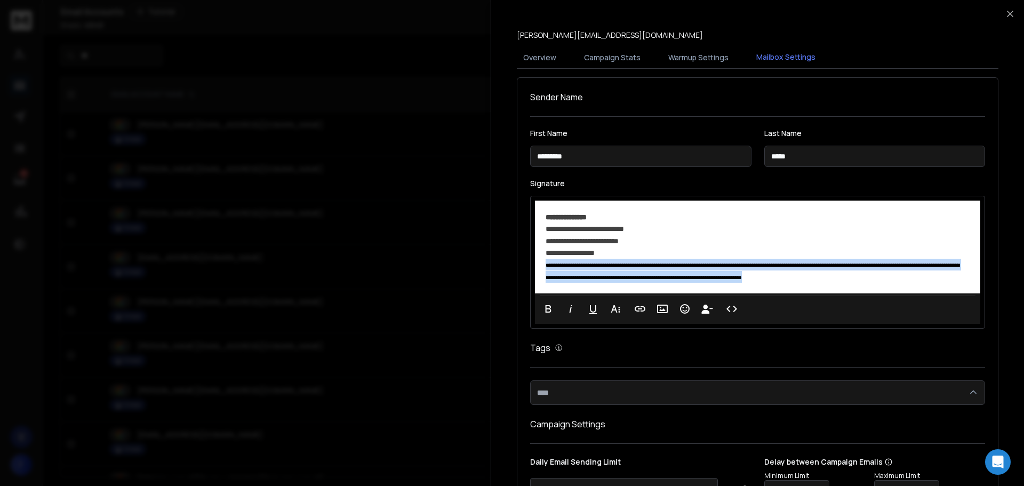
drag, startPoint x: 546, startPoint y: 265, endPoint x: 923, endPoint y: 276, distance: 377.8
click at [941, 287] on div "**********" at bounding box center [757, 247] width 445 height 93
copy span "**********"
